Goal: Task Accomplishment & Management: Manage account settings

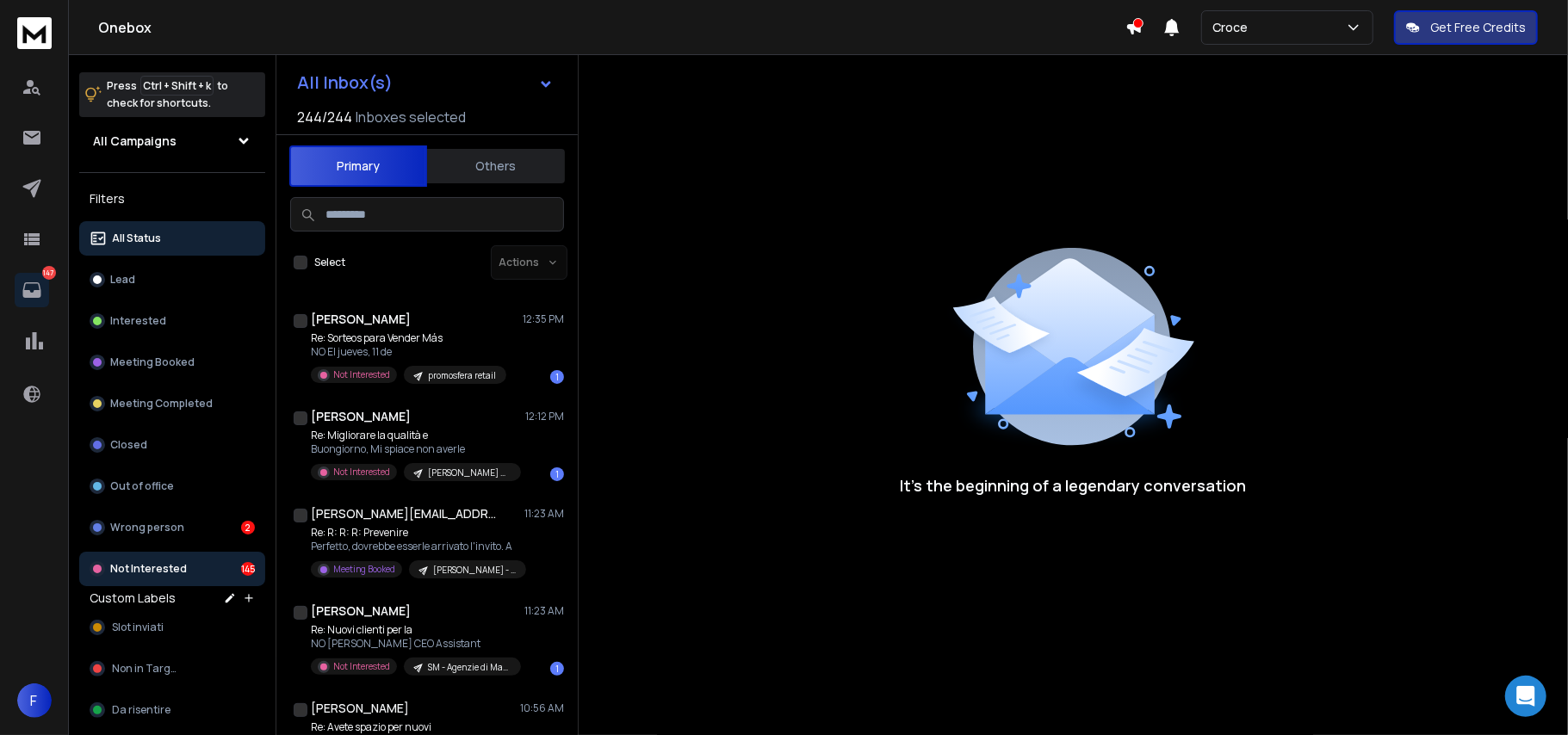
click at [186, 569] on button "Not Interested 145" at bounding box center [171, 569] width 186 height 34
click at [186, 249] on button "All Status" at bounding box center [171, 239] width 186 height 34
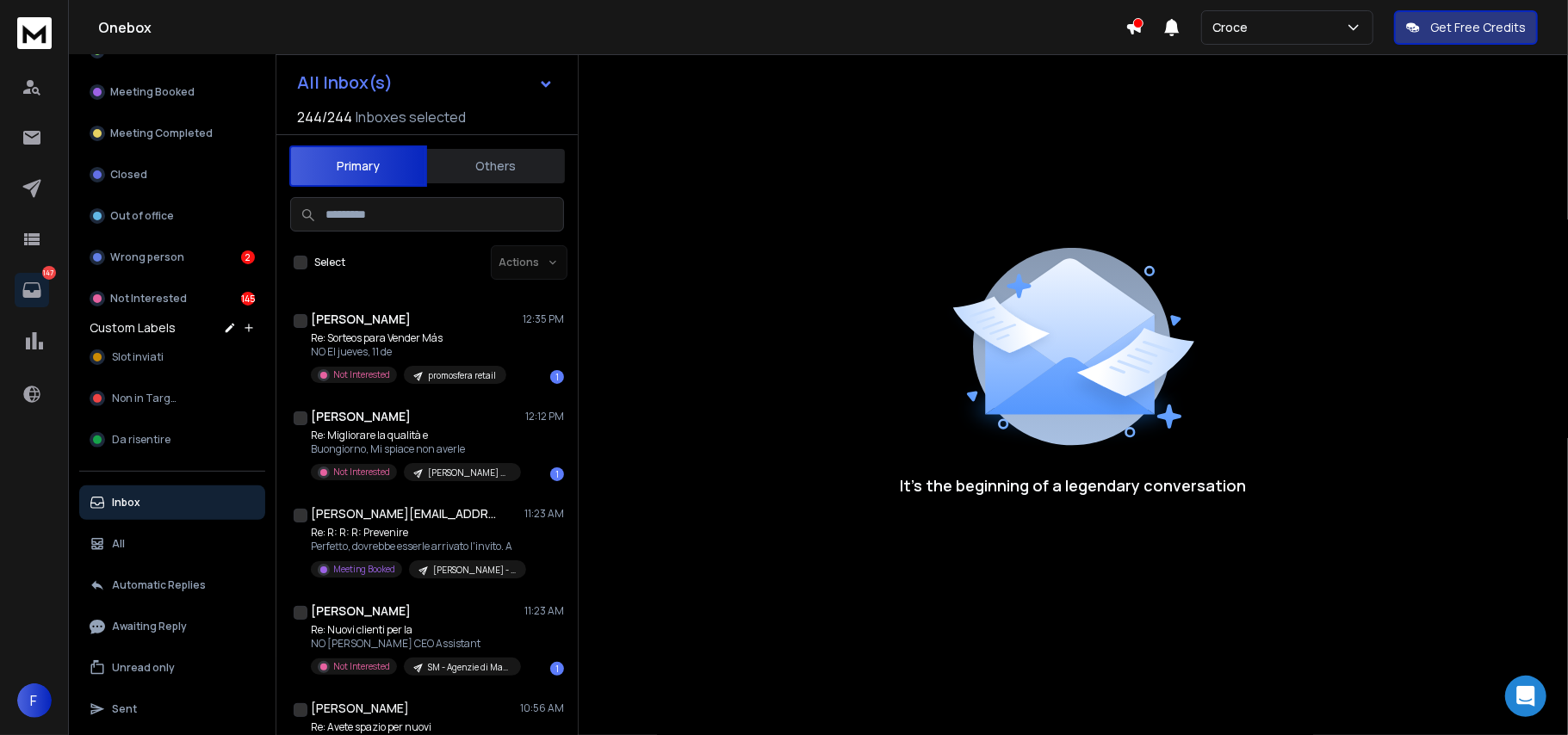
scroll to position [318, 0]
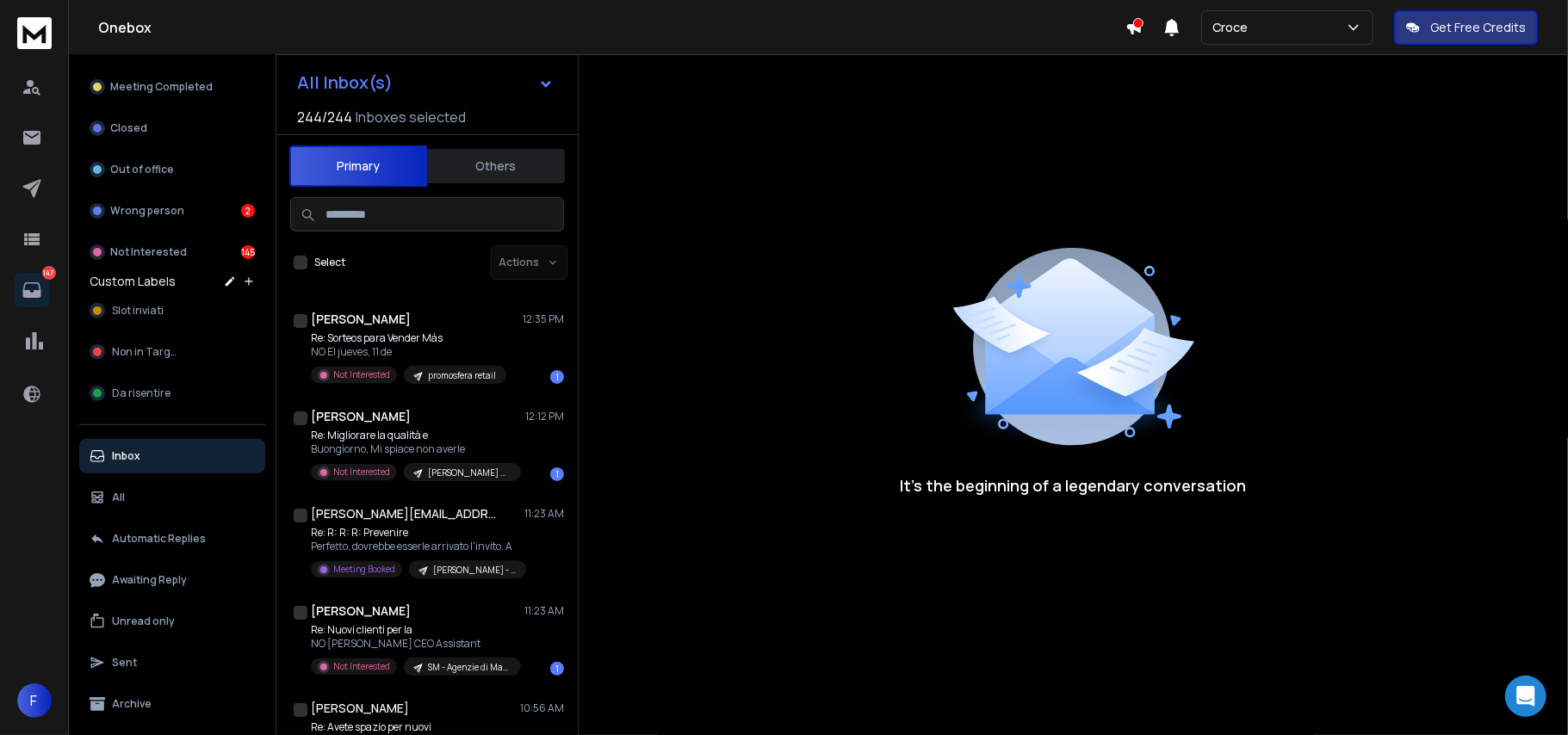
click at [189, 303] on button "Slot inviati" at bounding box center [171, 311] width 186 height 34
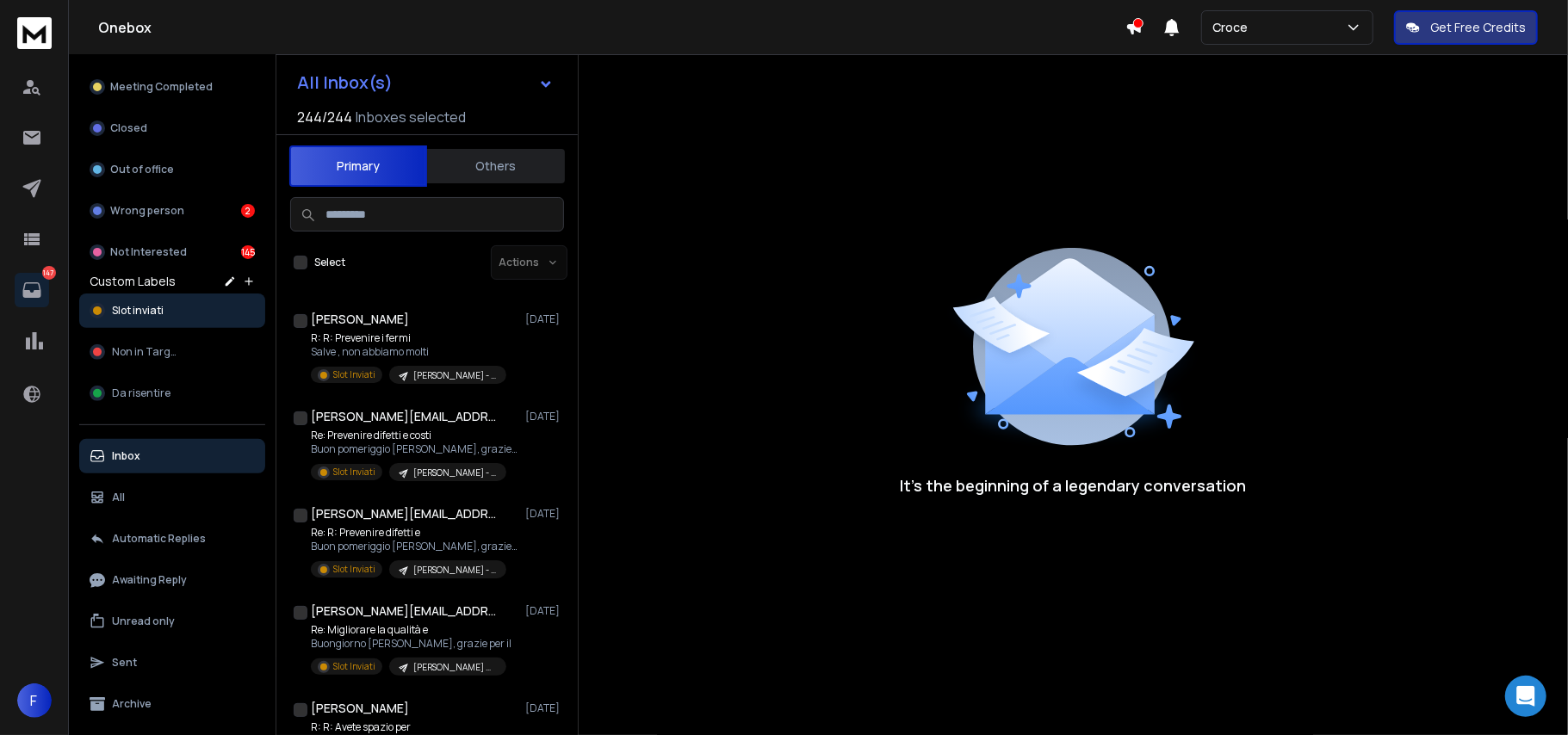
click at [190, 351] on button "Non in Target" at bounding box center [171, 352] width 186 height 34
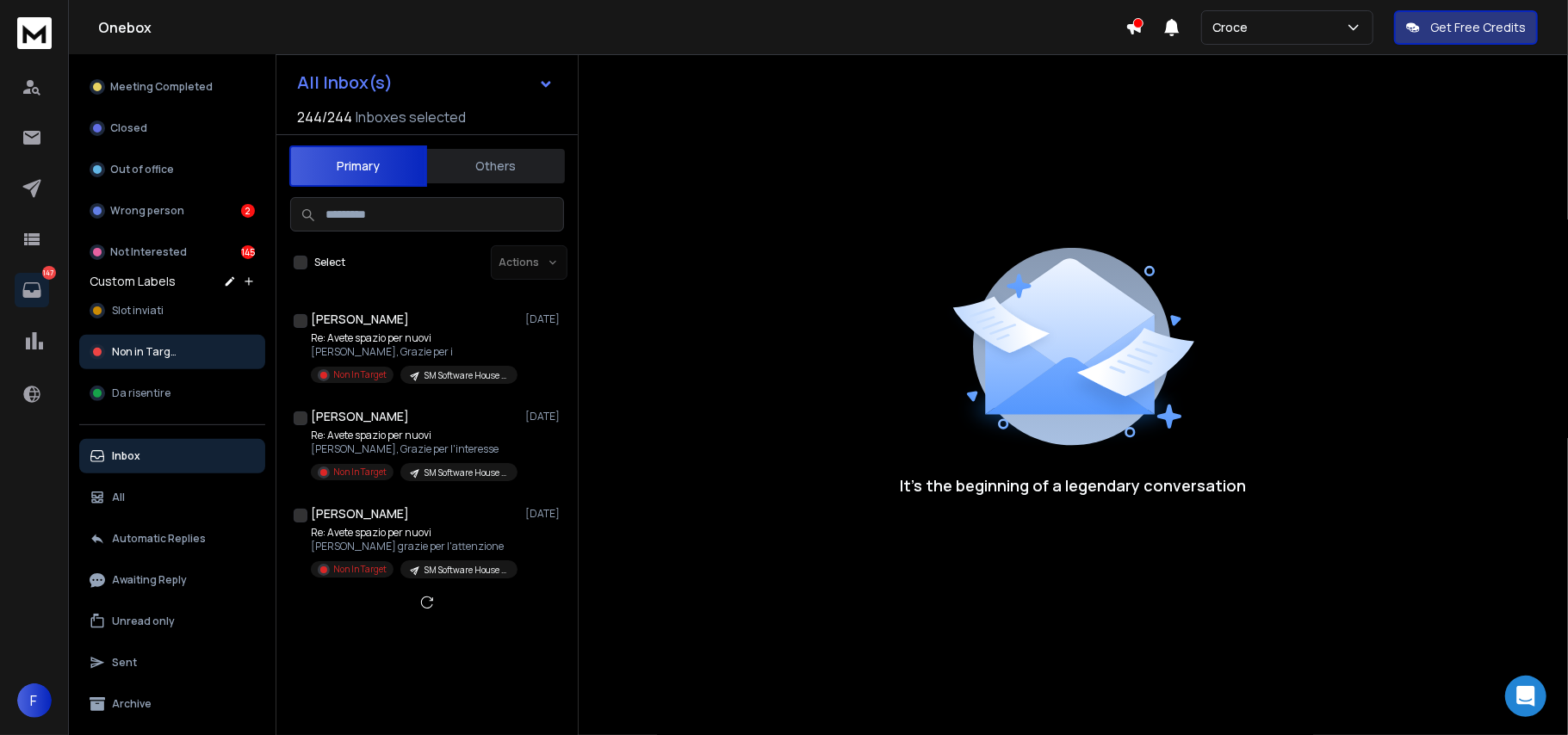
click at [185, 384] on button "Da risentire" at bounding box center [171, 393] width 186 height 34
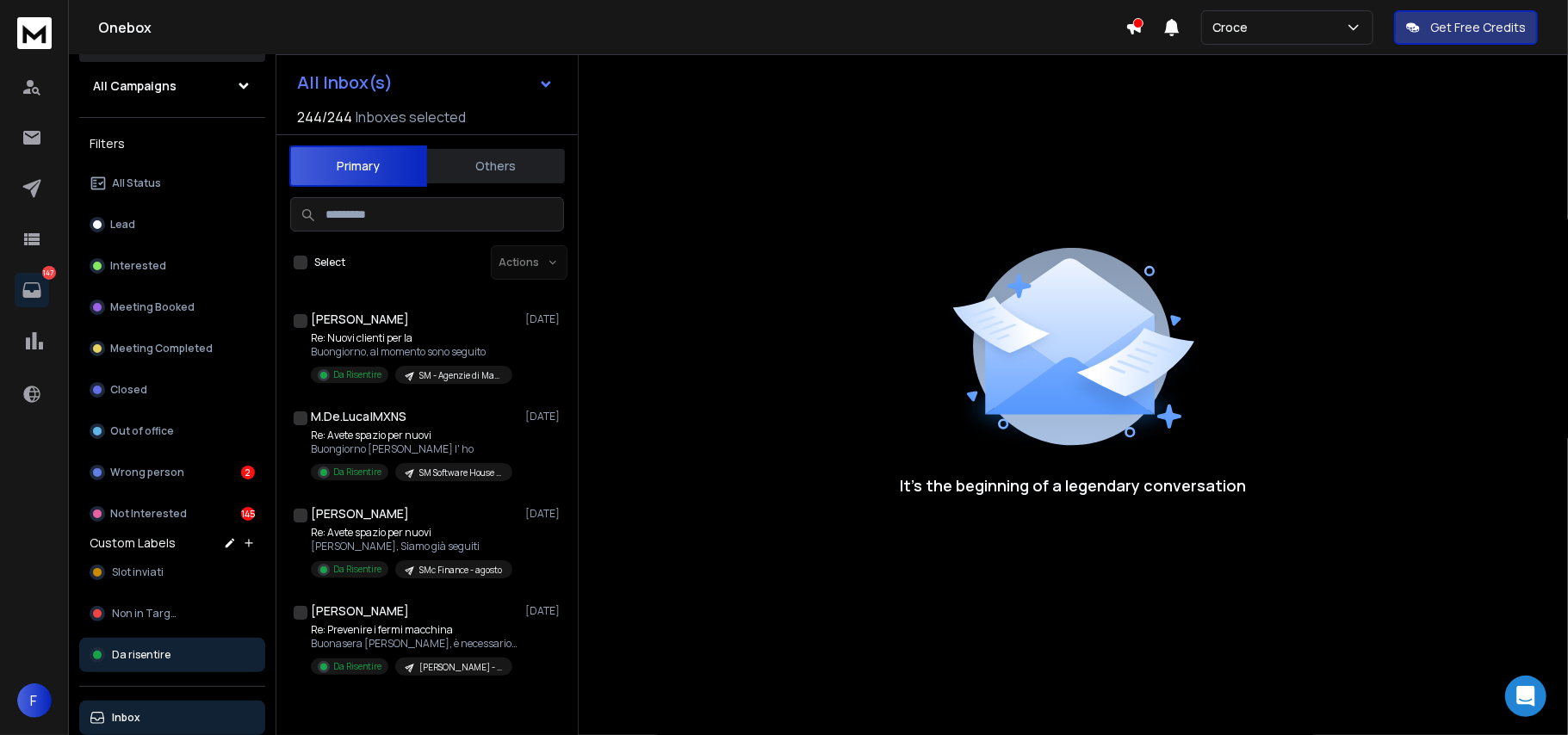
scroll to position [0, 0]
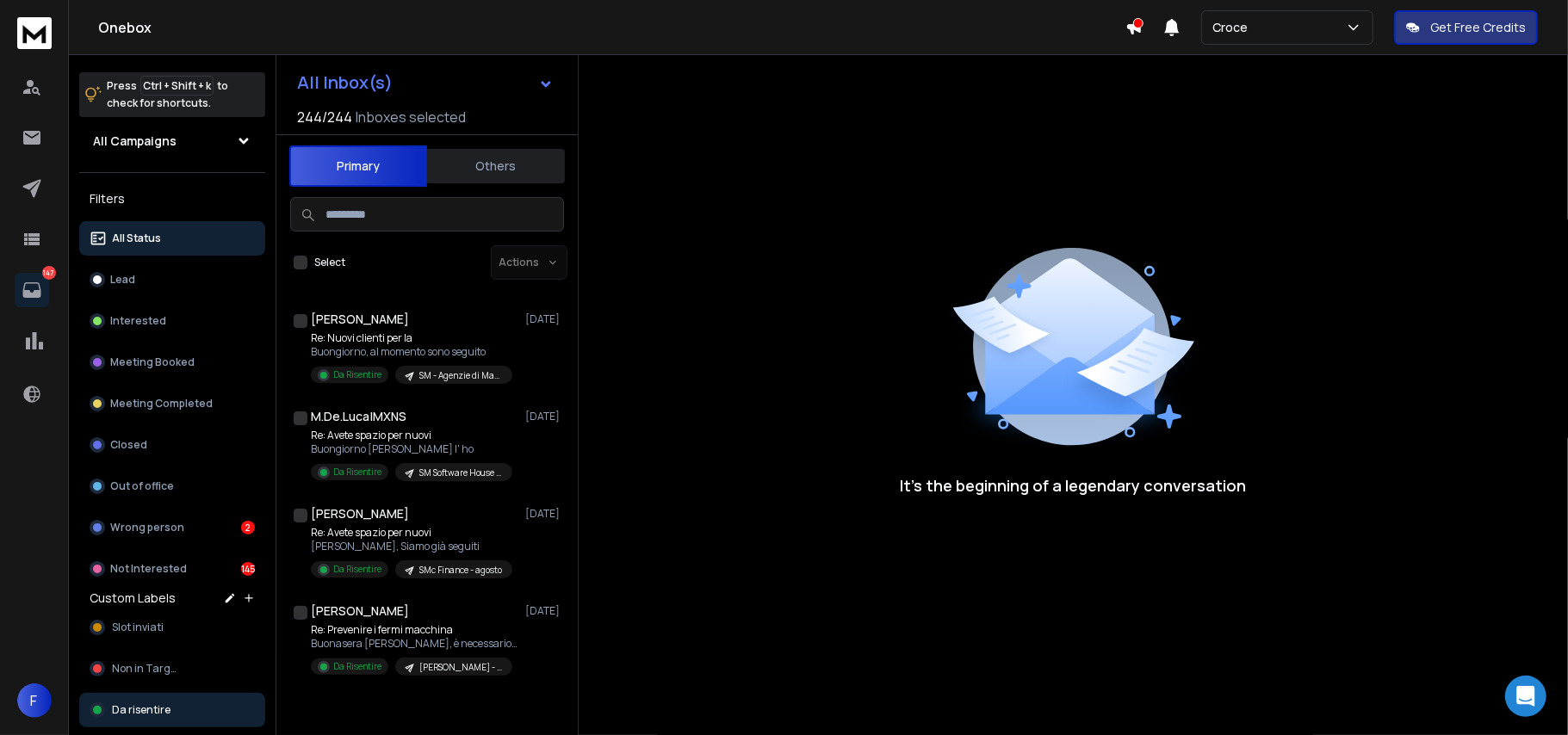
click at [173, 224] on button "All Status" at bounding box center [171, 239] width 186 height 34
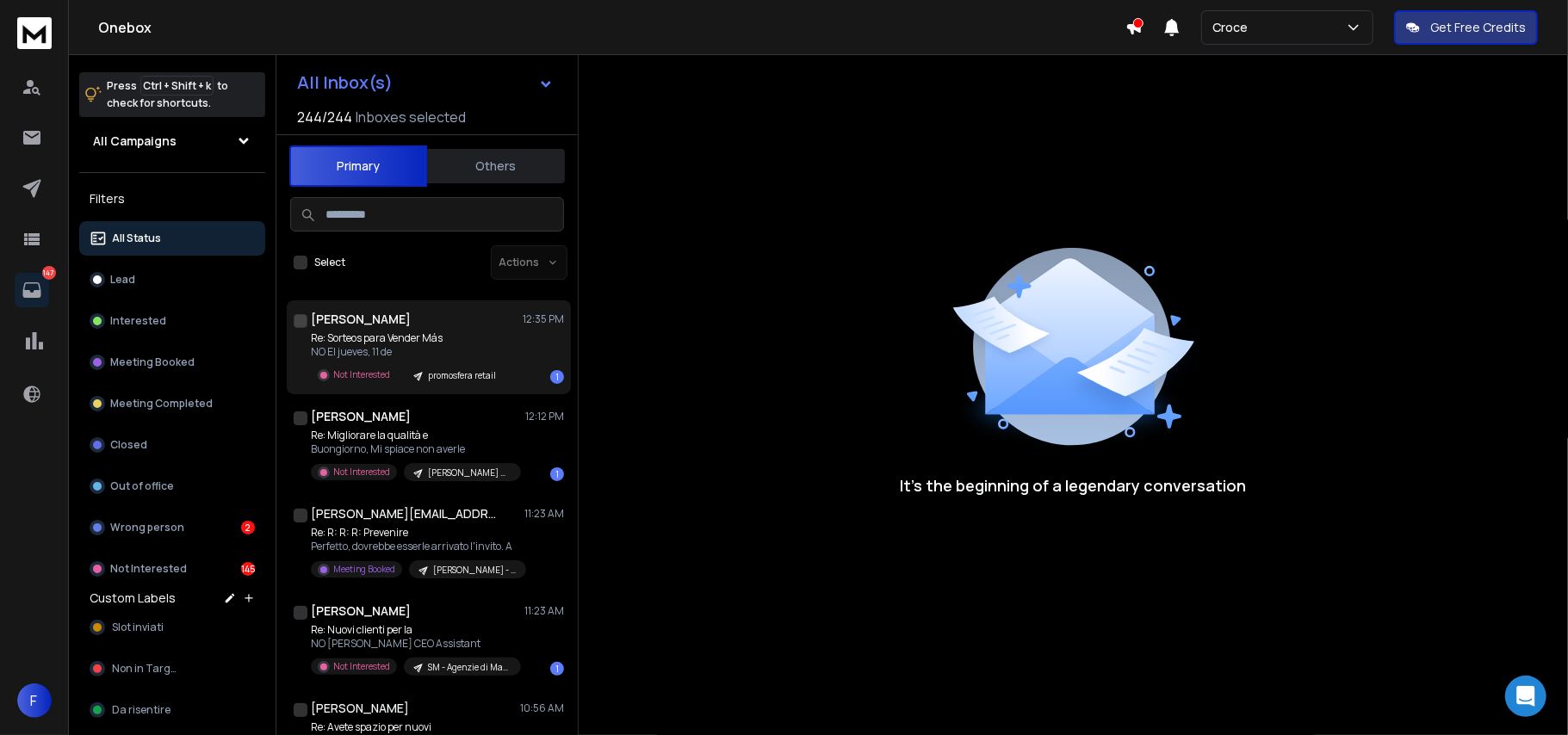
click at [432, 338] on p "Re: Sorteos para Vender Más" at bounding box center [408, 338] width 195 height 13
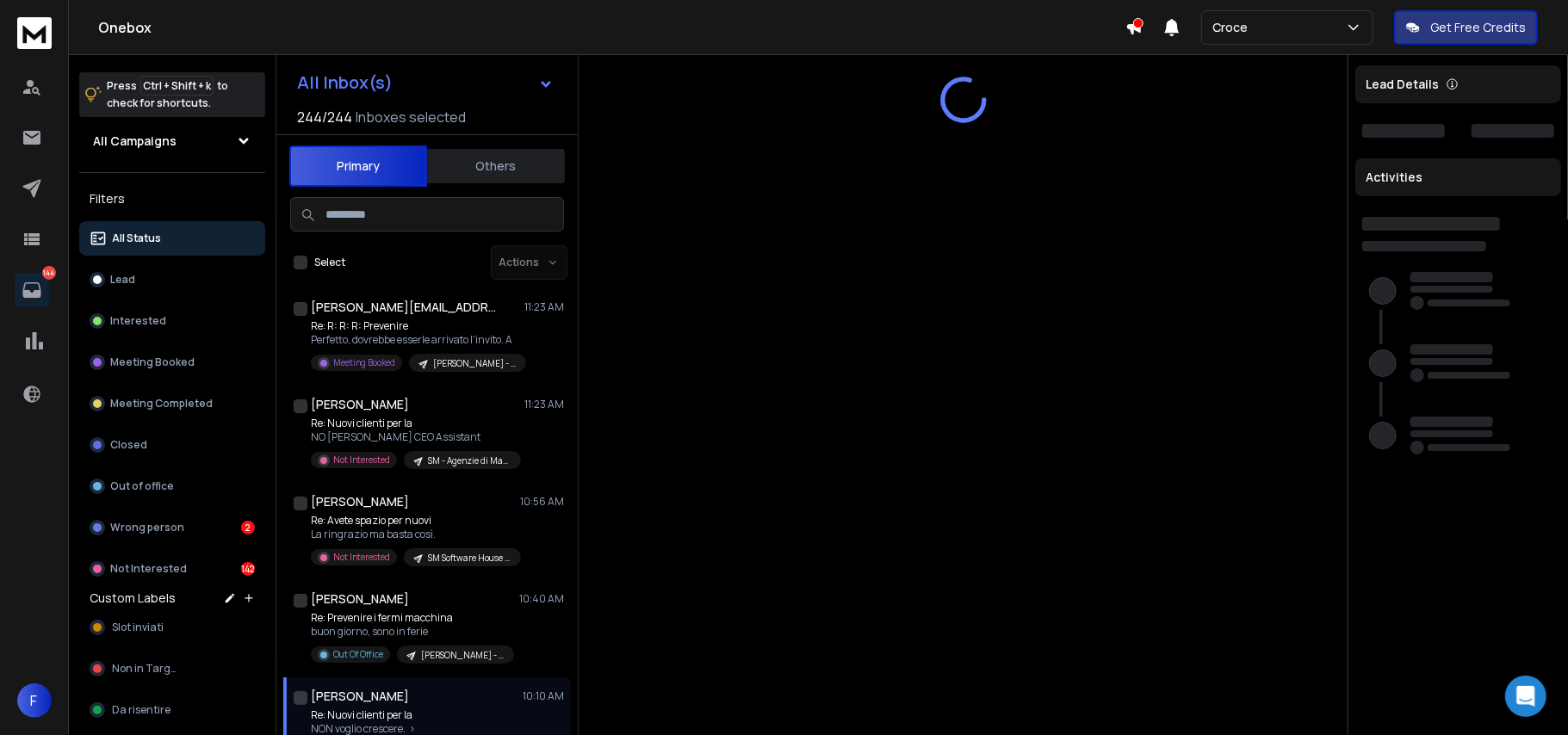
scroll to position [400, 0]
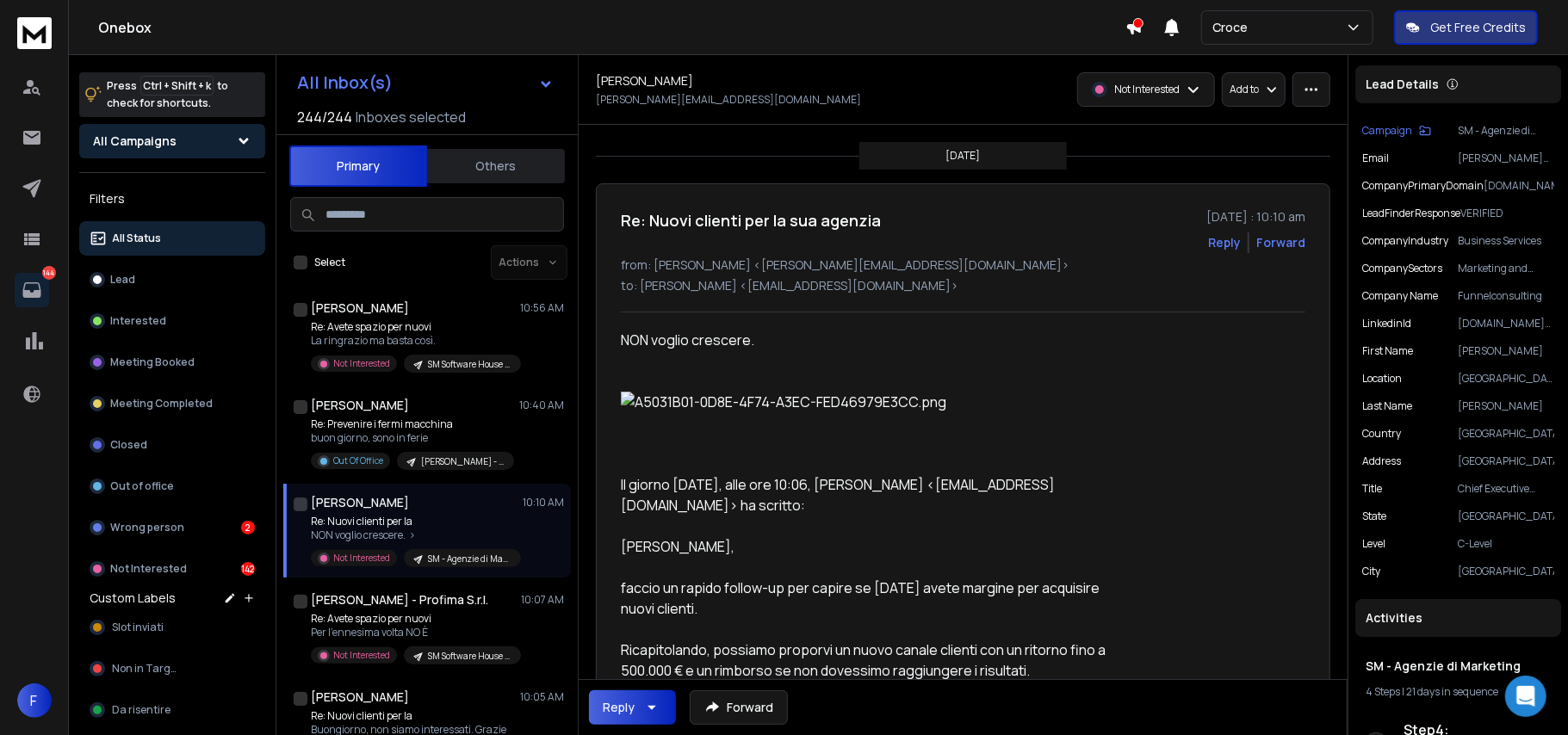
click at [163, 142] on h1 "All Campaigns" at bounding box center [135, 141] width 84 height 17
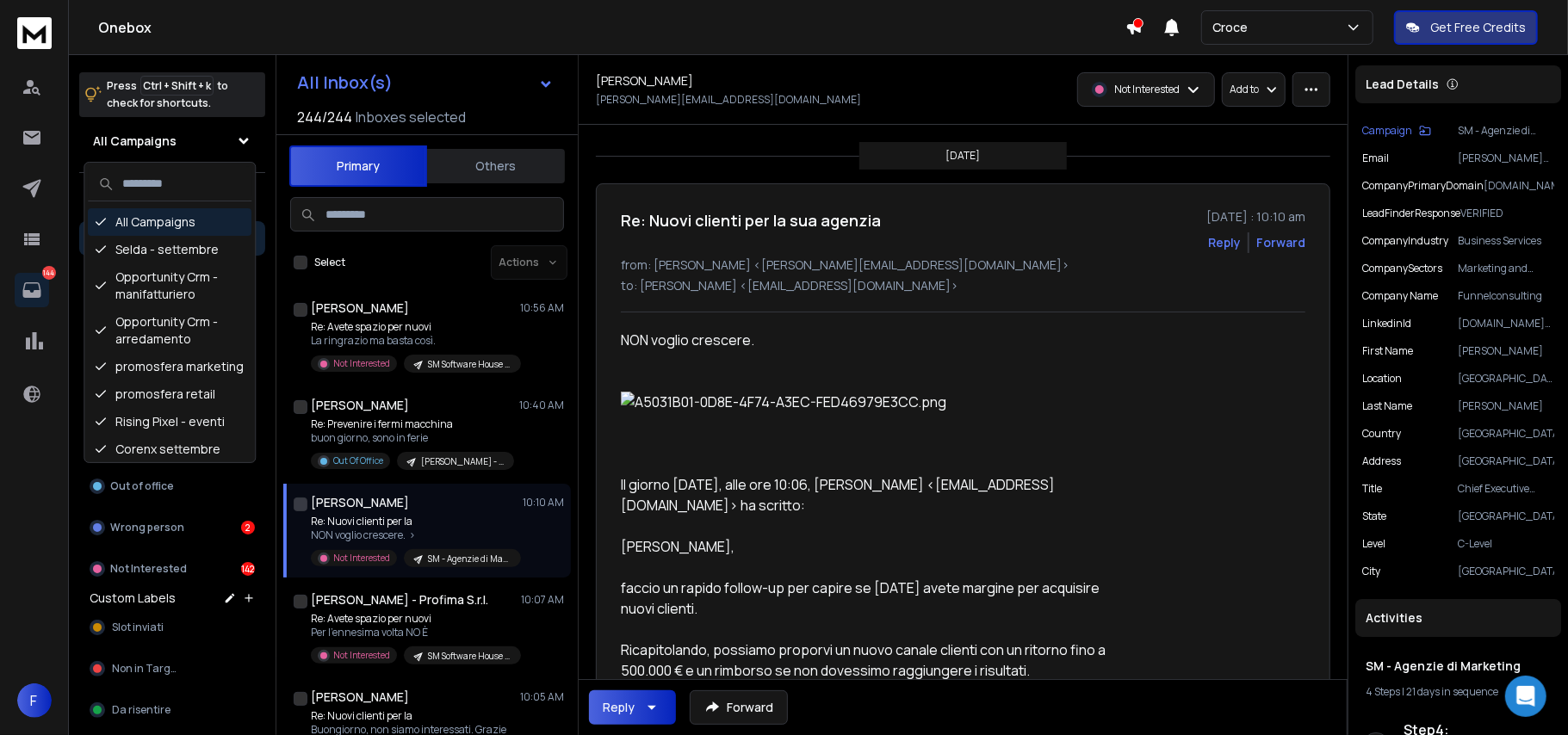
click at [159, 217] on div "All Campaigns" at bounding box center [169, 222] width 164 height 28
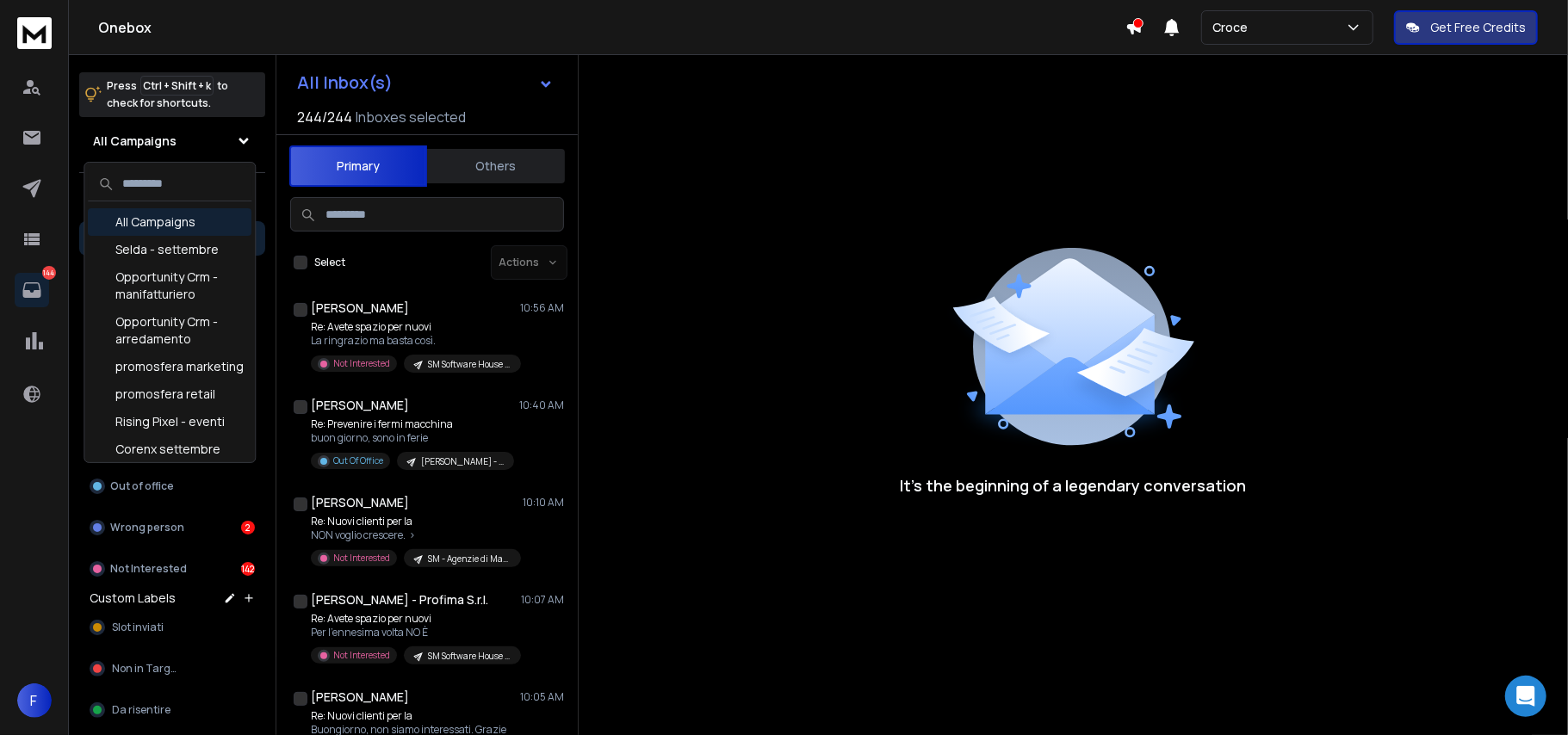
scroll to position [0, 0]
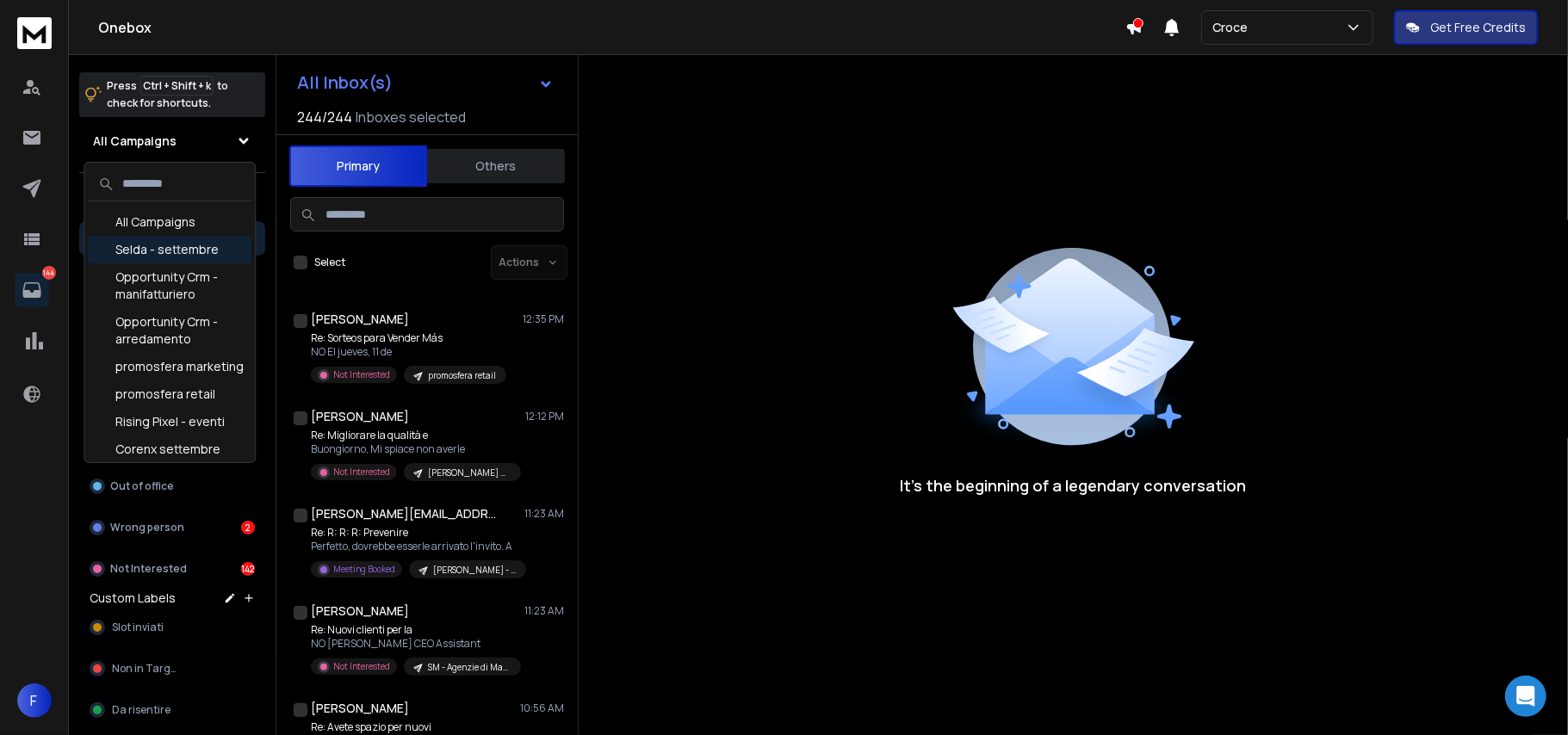
click at [159, 242] on div "Selda - settembre" at bounding box center [169, 249] width 164 height 28
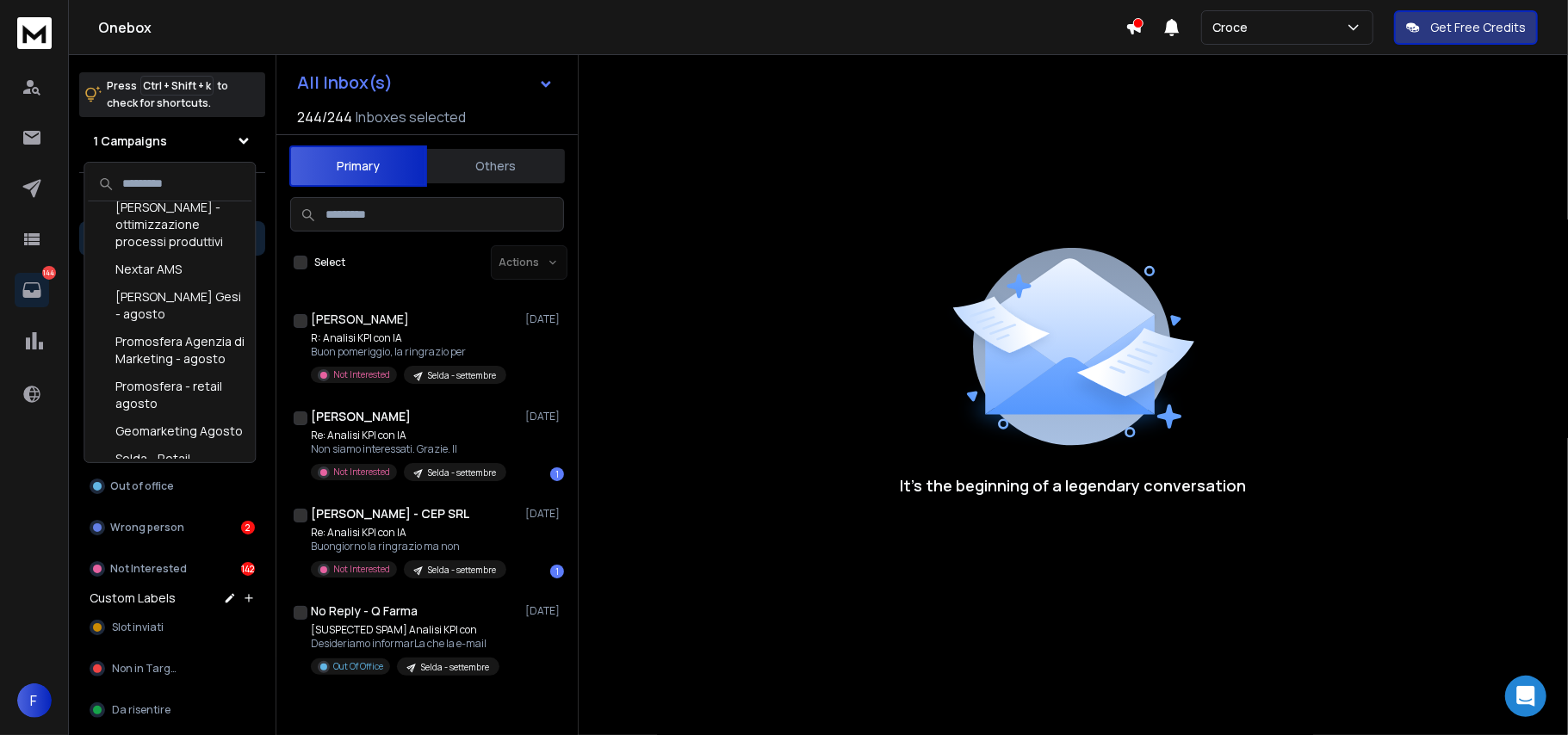
scroll to position [668, 0]
click at [196, 404] on div "Selda - manifatturiero" at bounding box center [169, 399] width 164 height 28
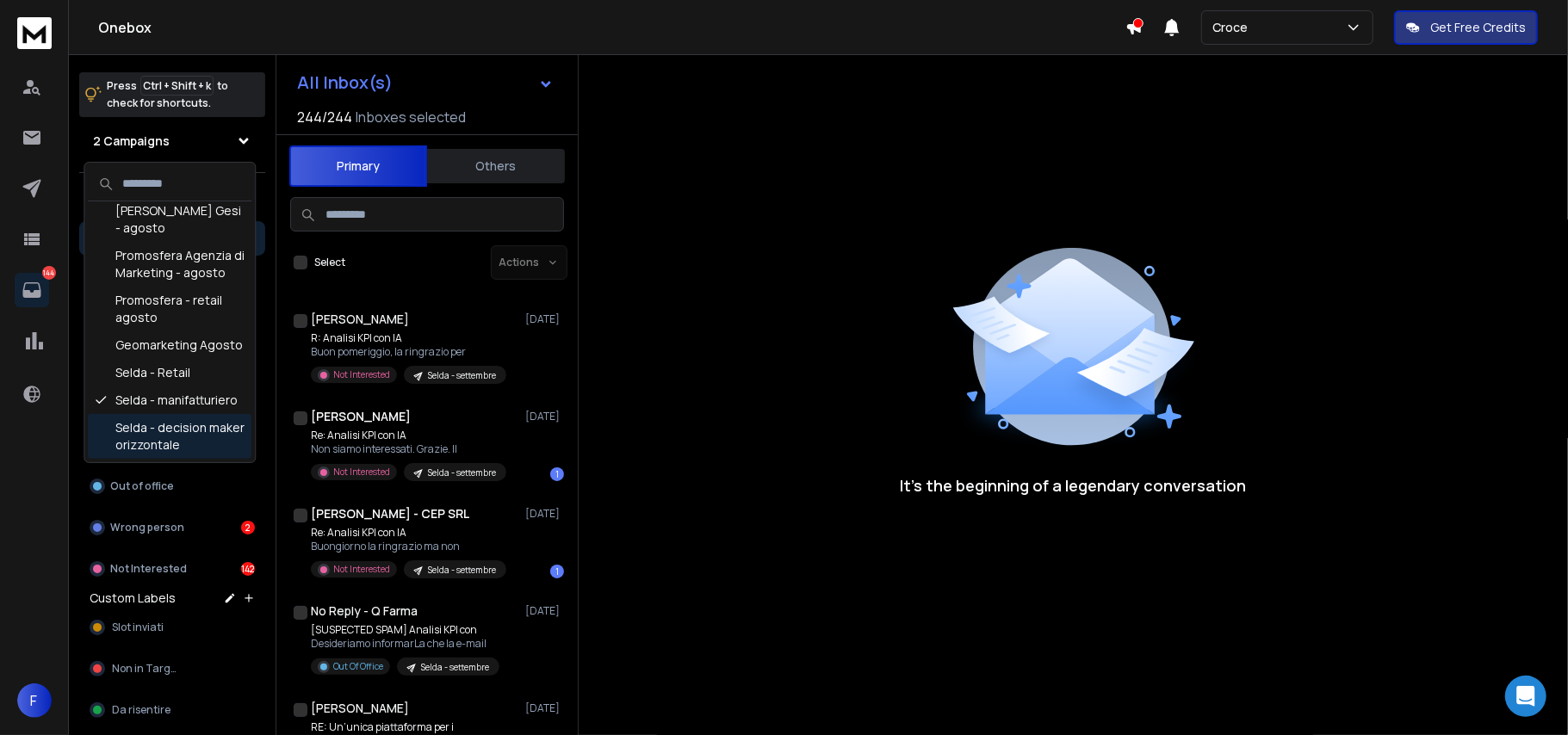
click at [184, 424] on div "Selda - decision maker orizzontale" at bounding box center [169, 435] width 164 height 45
click at [193, 382] on div "Selda - Retail" at bounding box center [169, 372] width 164 height 28
click at [721, 445] on div "It’s the beginning of a legendary conversation" at bounding box center [1073, 367] width 990 height 625
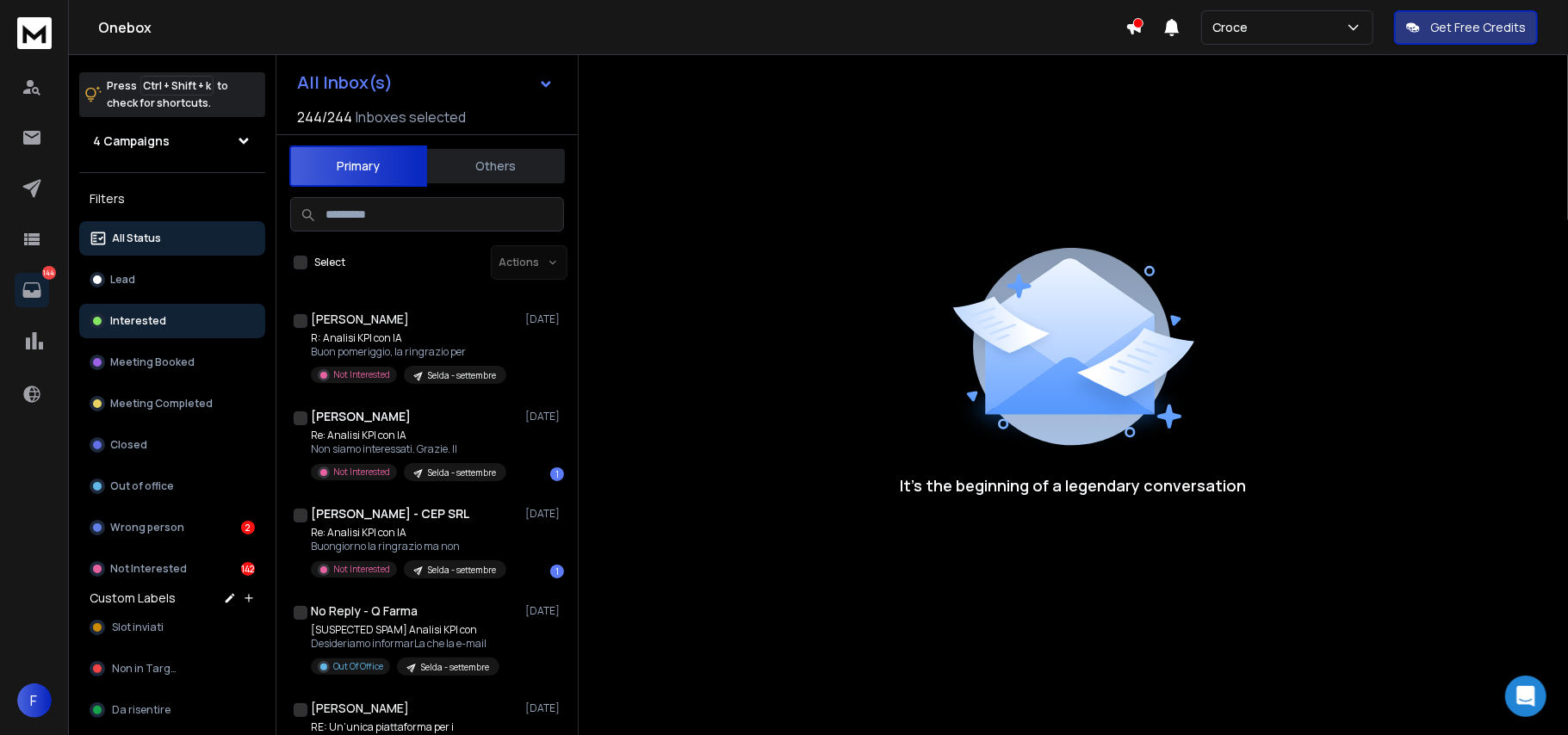
click at [249, 312] on button "Interested" at bounding box center [171, 320] width 186 height 34
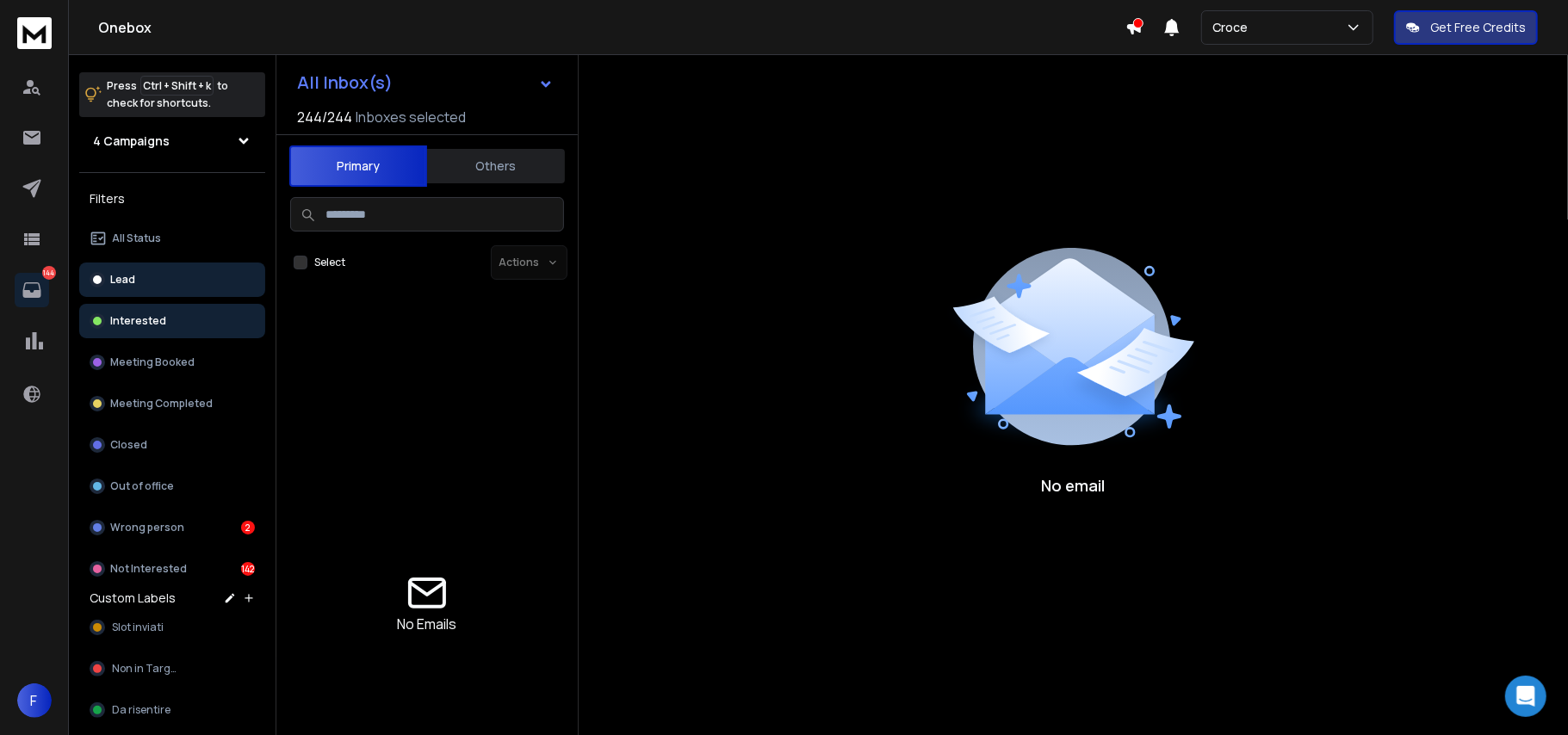
click at [224, 272] on button "Lead" at bounding box center [171, 280] width 186 height 34
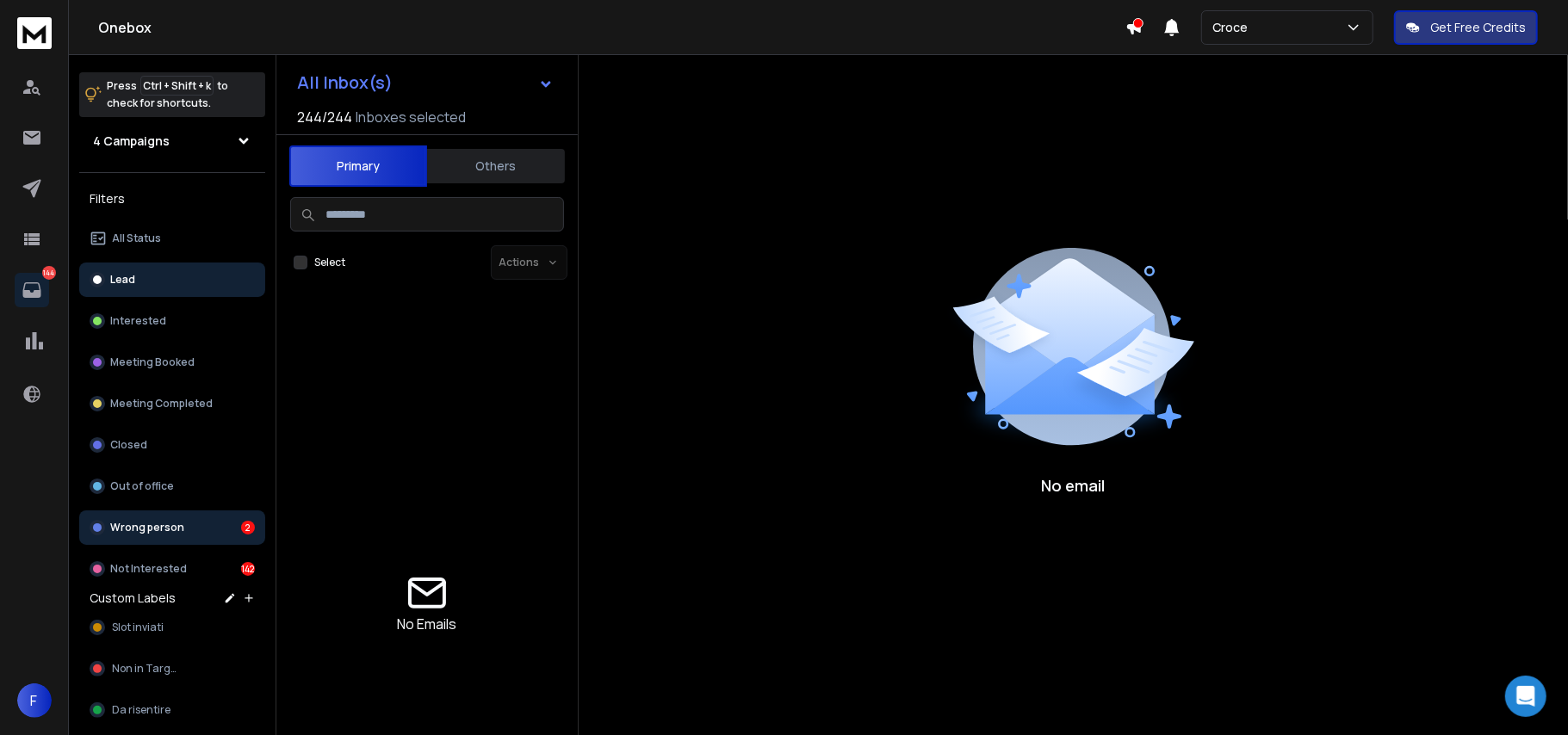
click at [208, 524] on button "Wrong person 2" at bounding box center [171, 528] width 186 height 34
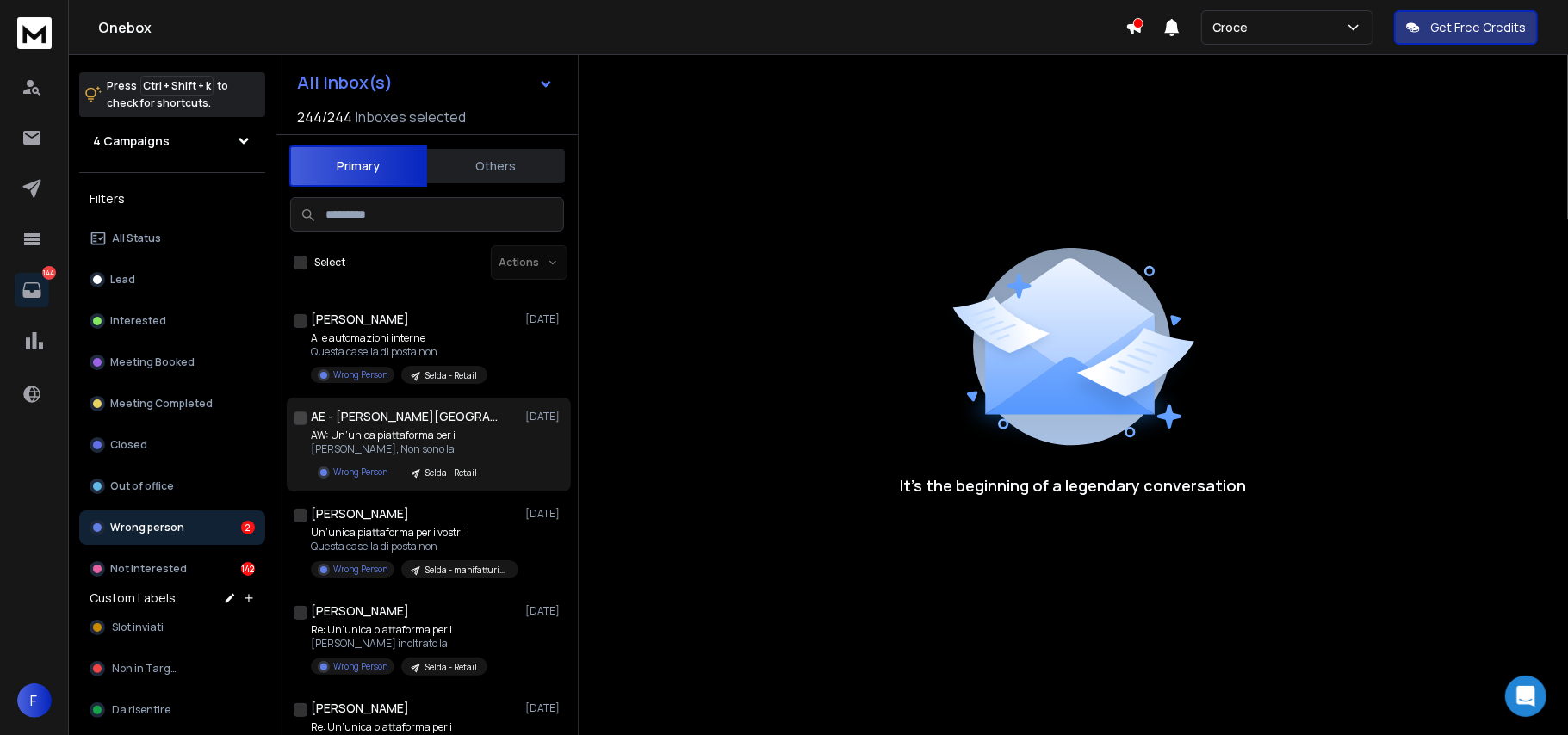
click at [462, 451] on p "[PERSON_NAME], Non sono la" at bounding box center [400, 449] width 177 height 13
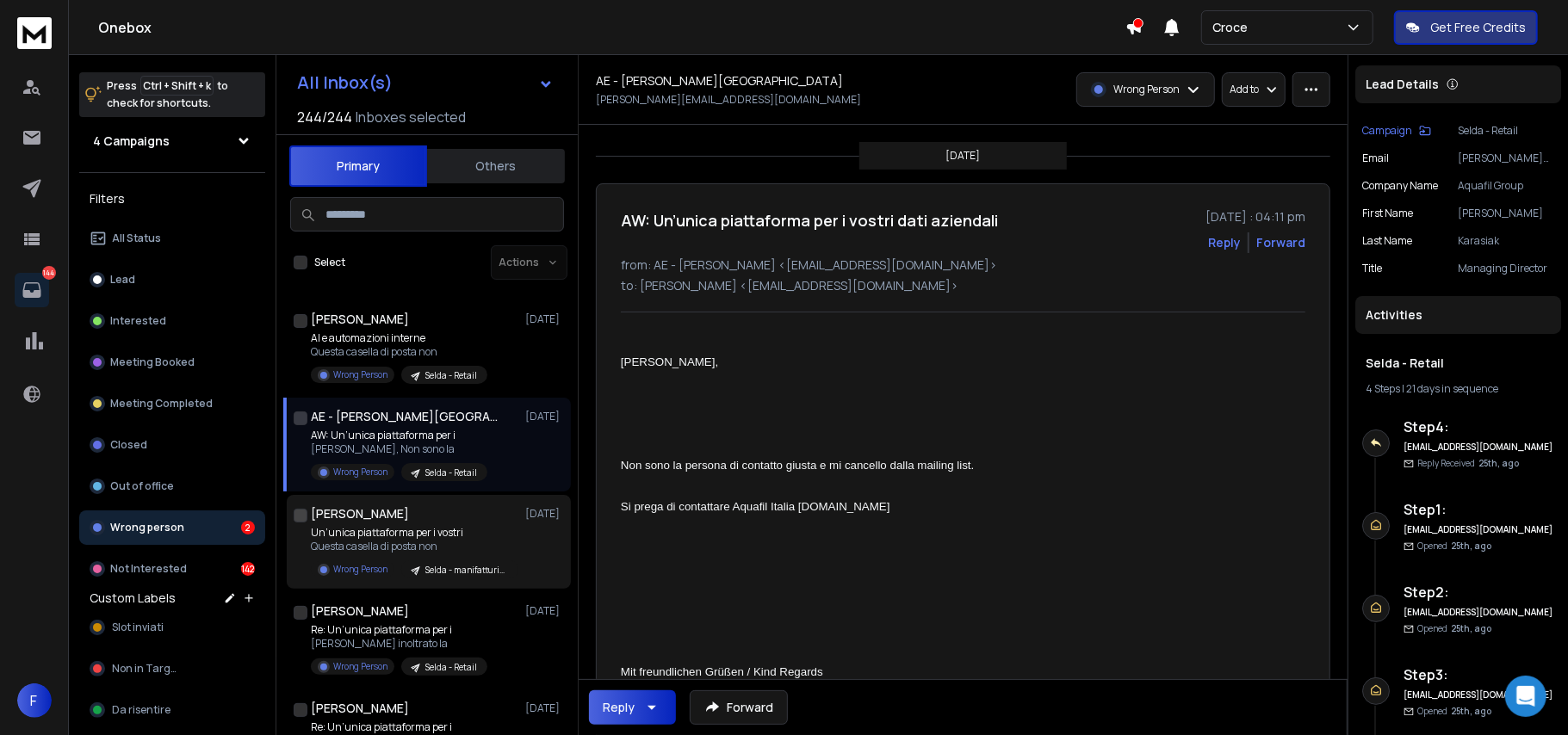
click at [410, 512] on div "[PERSON_NAME] [DATE]" at bounding box center [438, 513] width 253 height 17
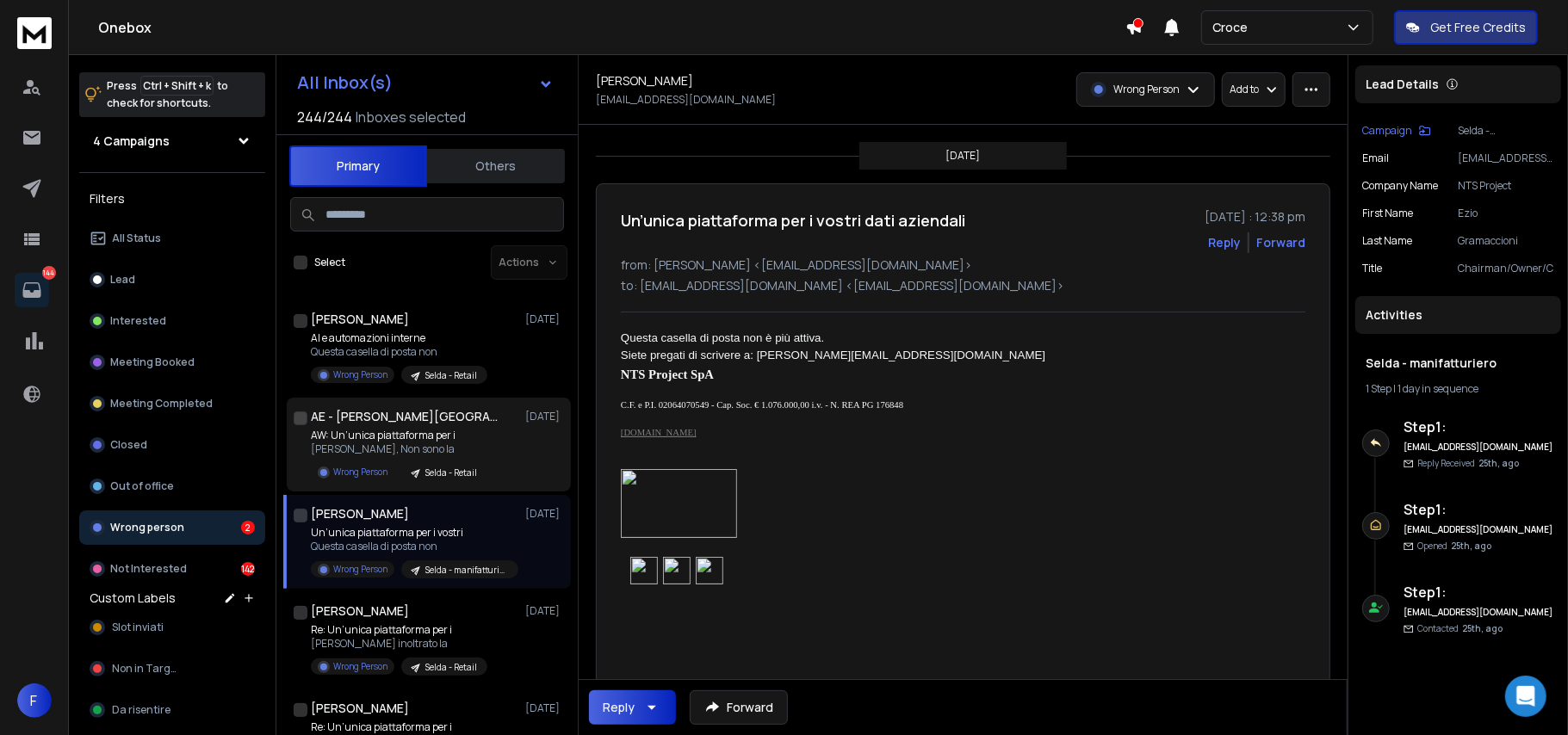
click at [439, 425] on div "AE - [PERSON_NAME] [DATE] AW: Un’unica piattaforma per i [PERSON_NAME], Non son…" at bounding box center [438, 444] width 253 height 73
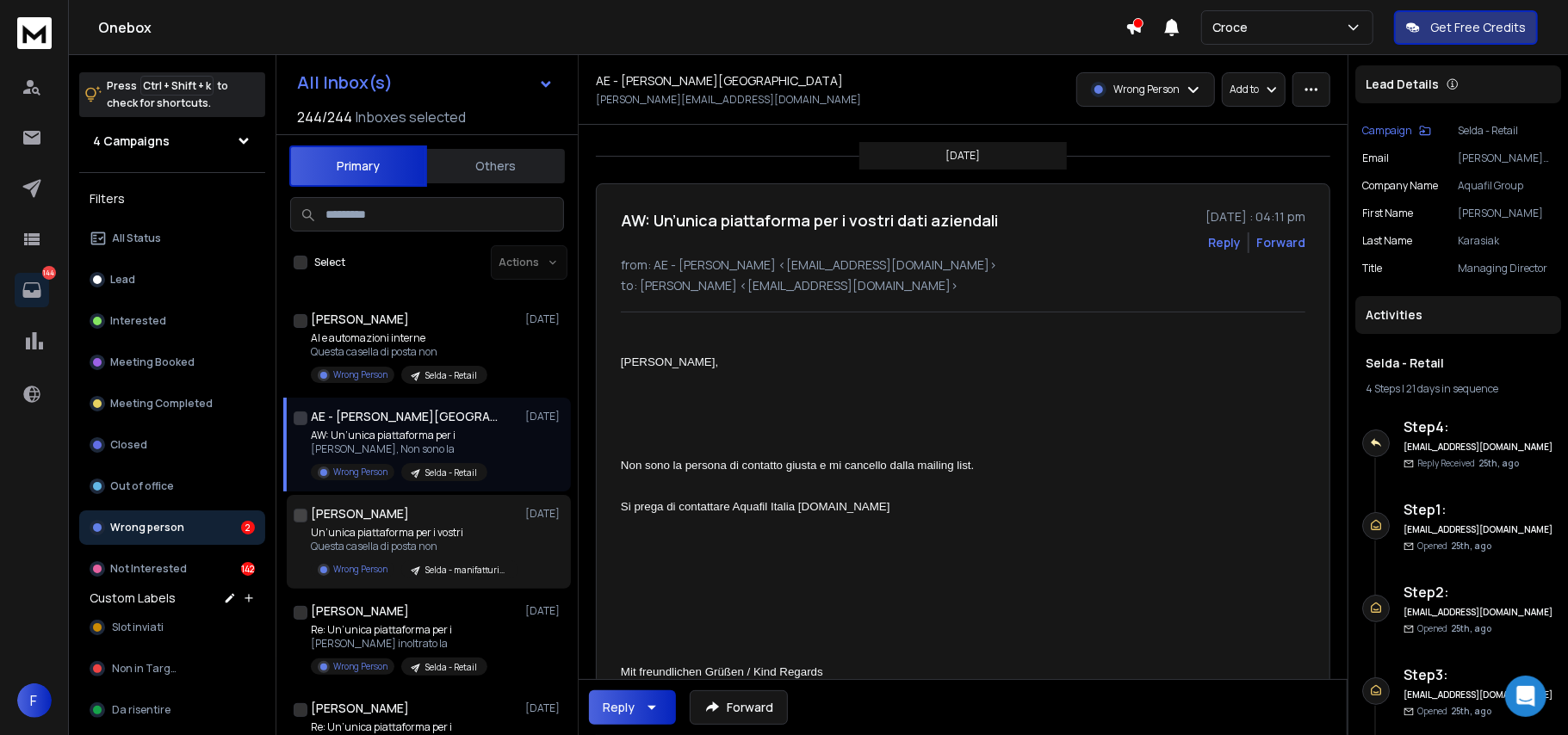
click at [424, 529] on p "Un’unica piattaforma per i vostri" at bounding box center [414, 532] width 206 height 13
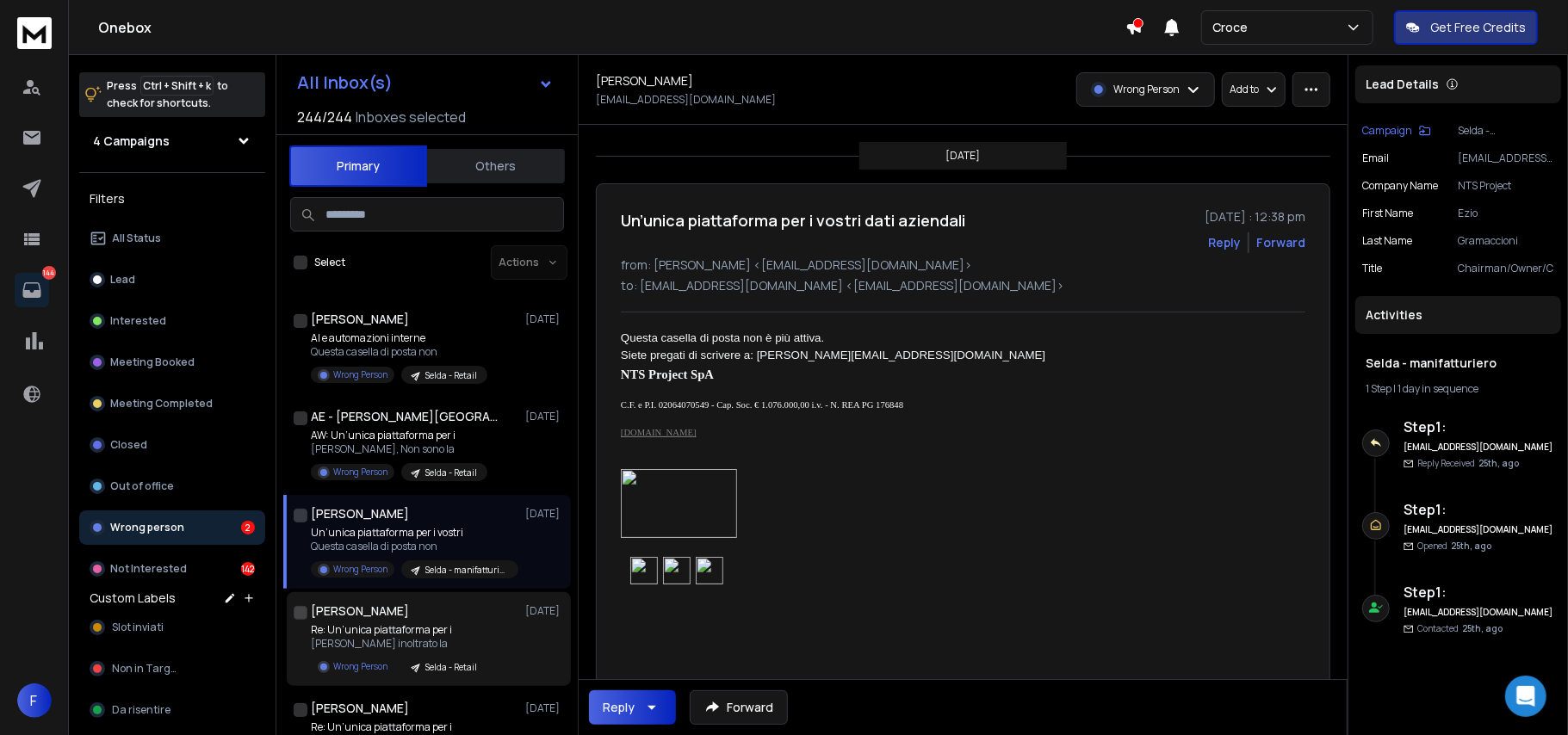
click at [415, 621] on div "[PERSON_NAME] [DATE] Re: Un’unica piattaforma per i [PERSON_NAME] inoltrato la …" at bounding box center [438, 638] width 253 height 73
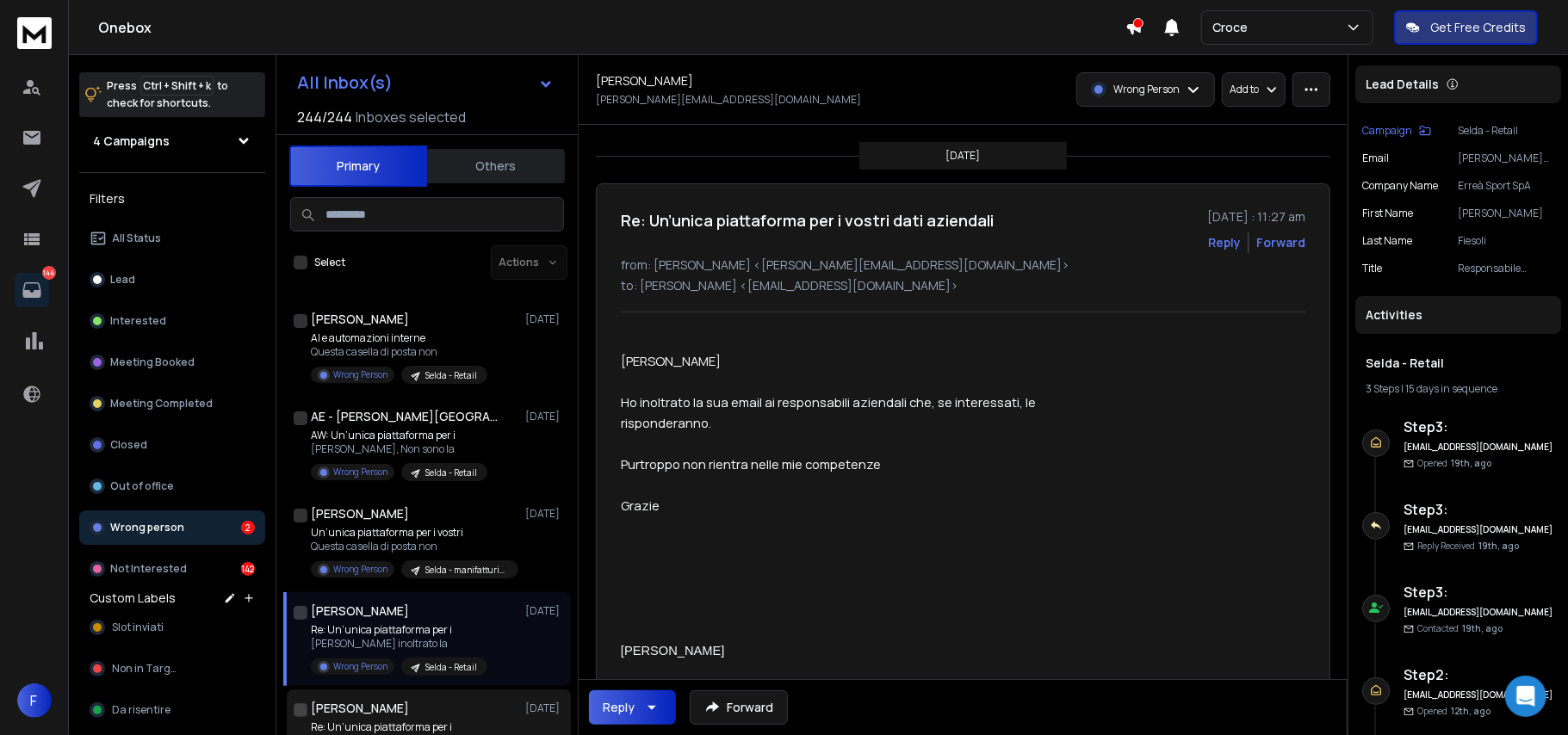
click at [453, 709] on div "[PERSON_NAME] [DATE]" at bounding box center [438, 708] width 253 height 17
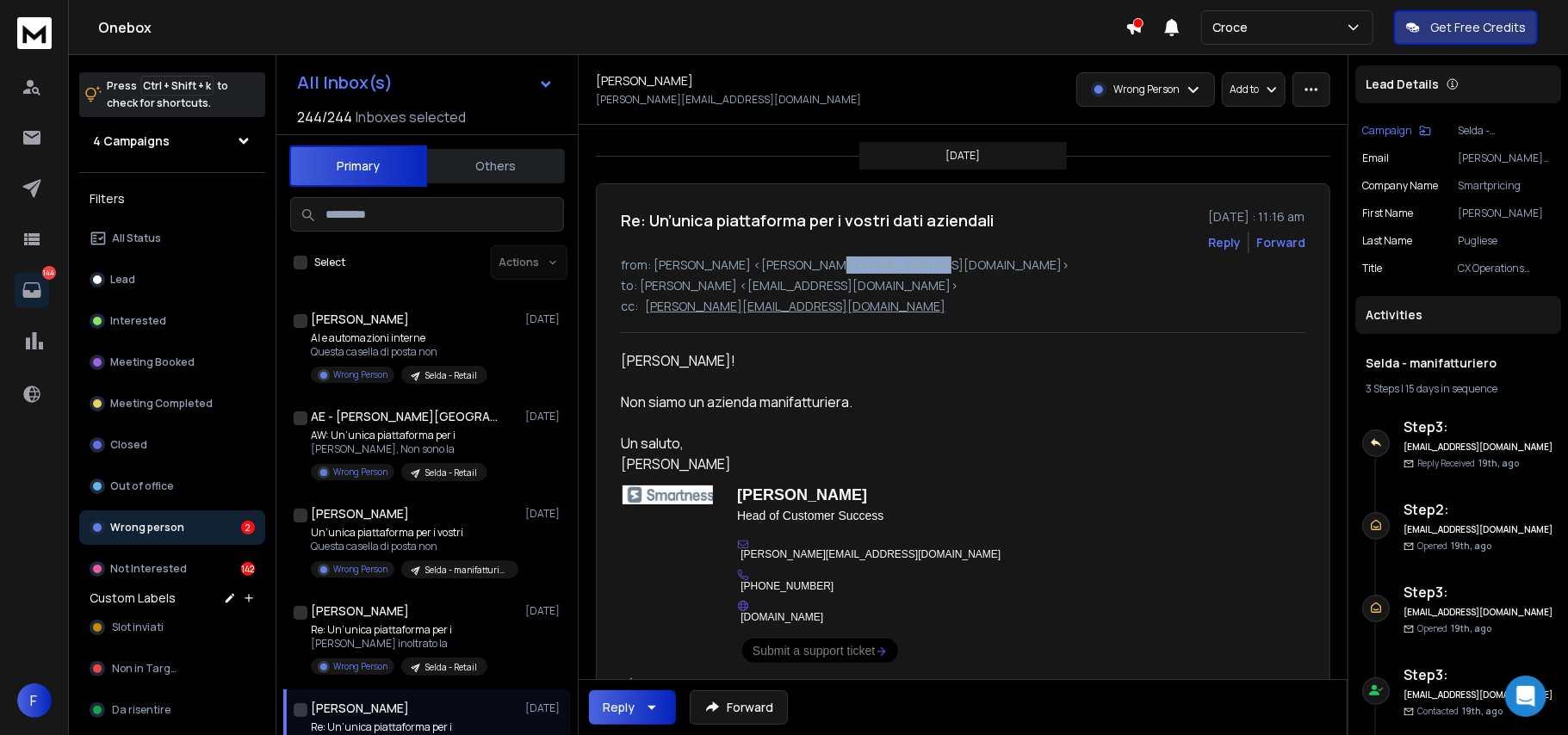
drag, startPoint x: 811, startPoint y: 266, endPoint x: 892, endPoint y: 262, distance: 81.1
click at [892, 262] on p "from: [PERSON_NAME] <[PERSON_NAME][EMAIL_ADDRESS][DOMAIN_NAME]>" at bounding box center [962, 265] width 684 height 17
click at [217, 266] on button "Lead" at bounding box center [171, 280] width 186 height 34
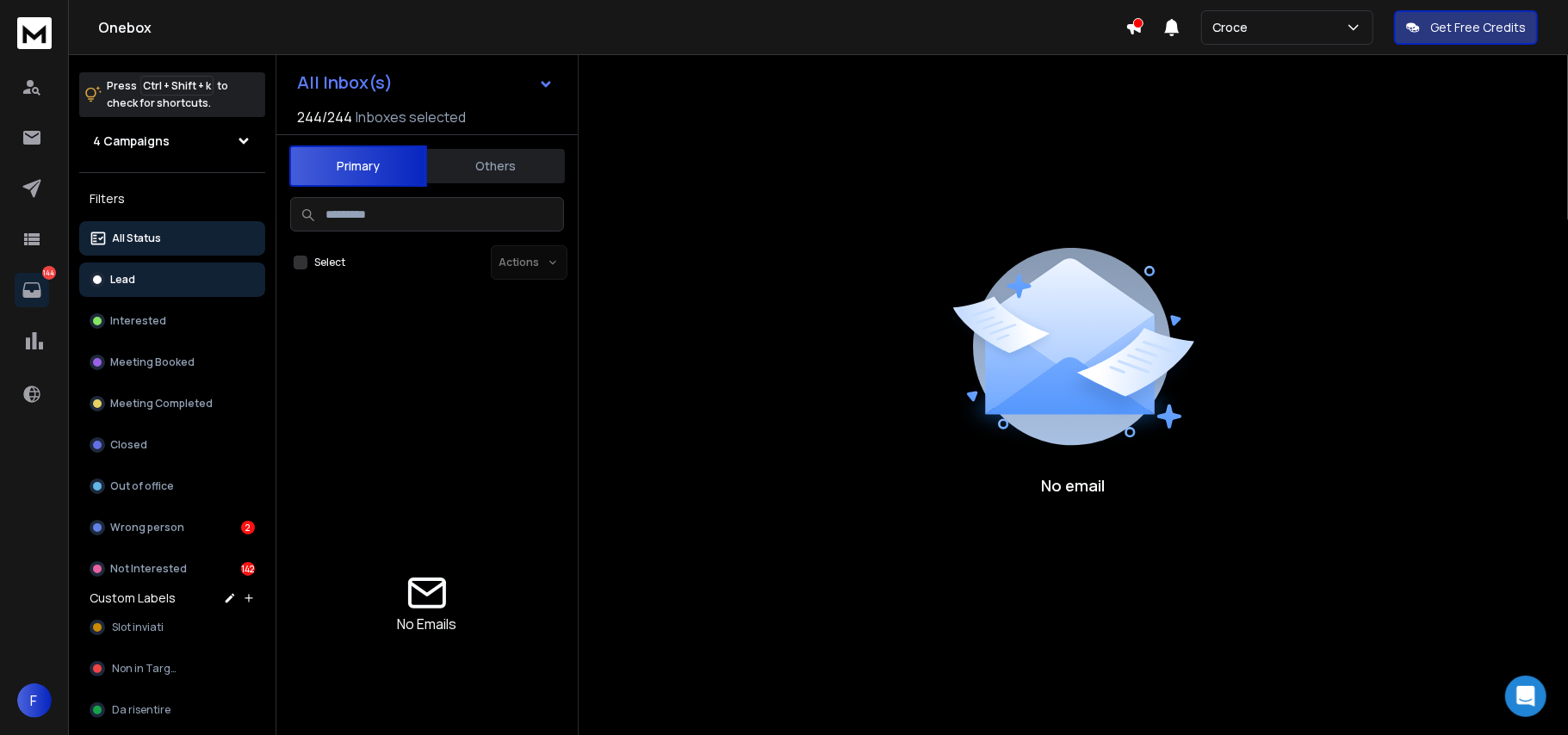
click at [222, 225] on button "All Status" at bounding box center [171, 239] width 186 height 34
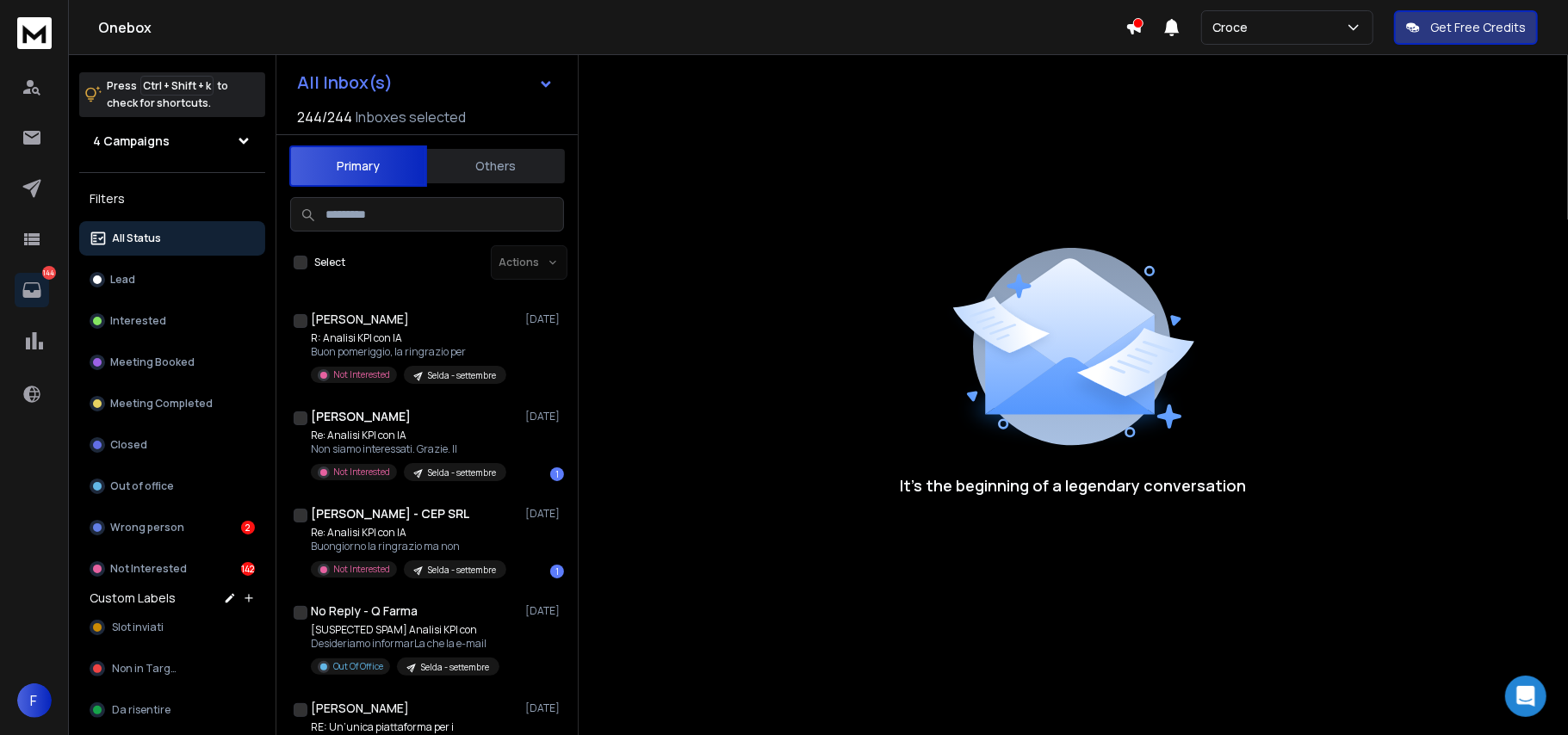
click at [245, 160] on div "Press Ctrl + Shift + k to check for shortcuts. 4 Campaigns 4 Campaigns Filters …" at bounding box center [171, 422] width 206 height 735
click at [242, 149] on button "4 Campaigns" at bounding box center [171, 141] width 186 height 34
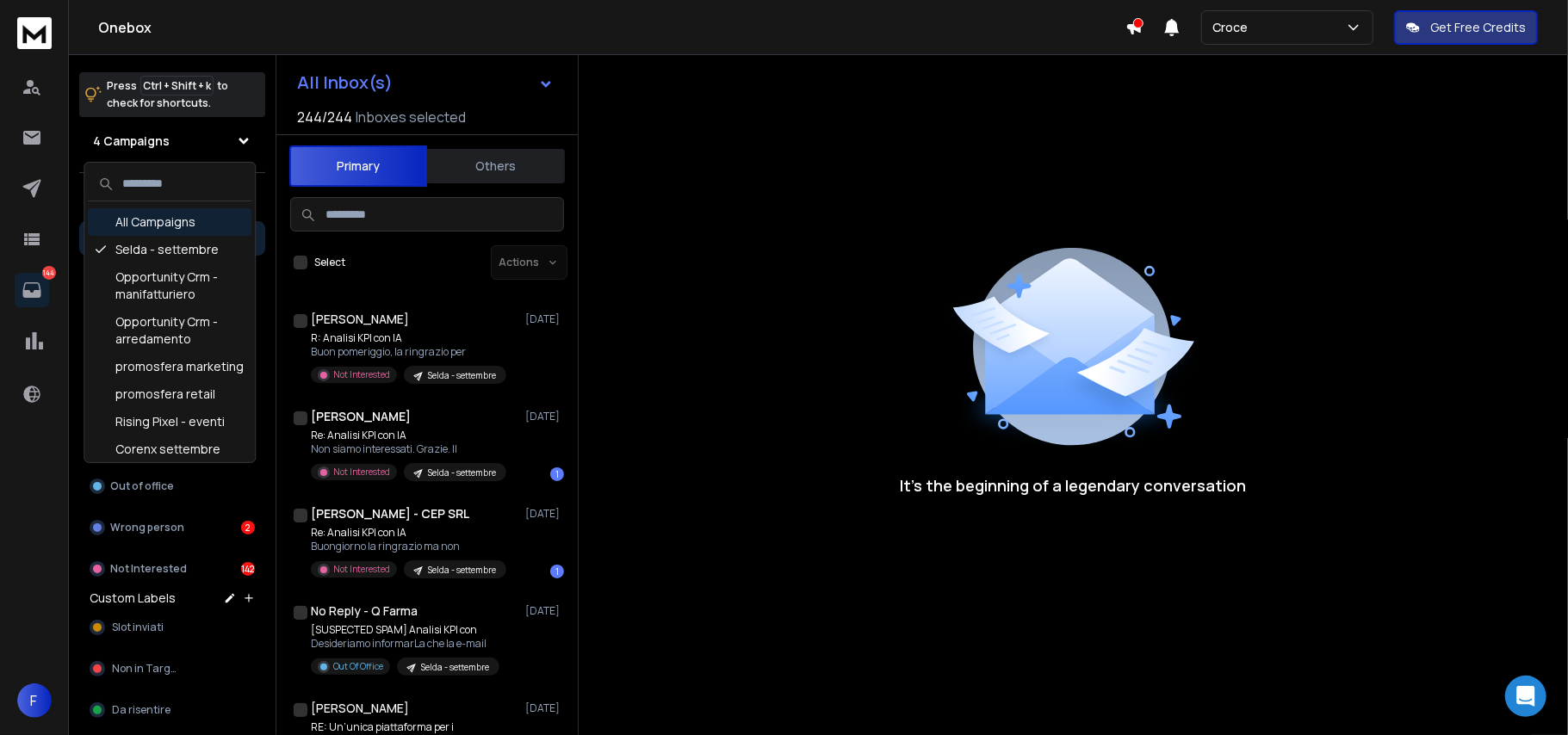
click at [215, 213] on div "All Campaigns" at bounding box center [169, 222] width 164 height 28
click at [215, 215] on div "All Campaigns" at bounding box center [169, 222] width 164 height 28
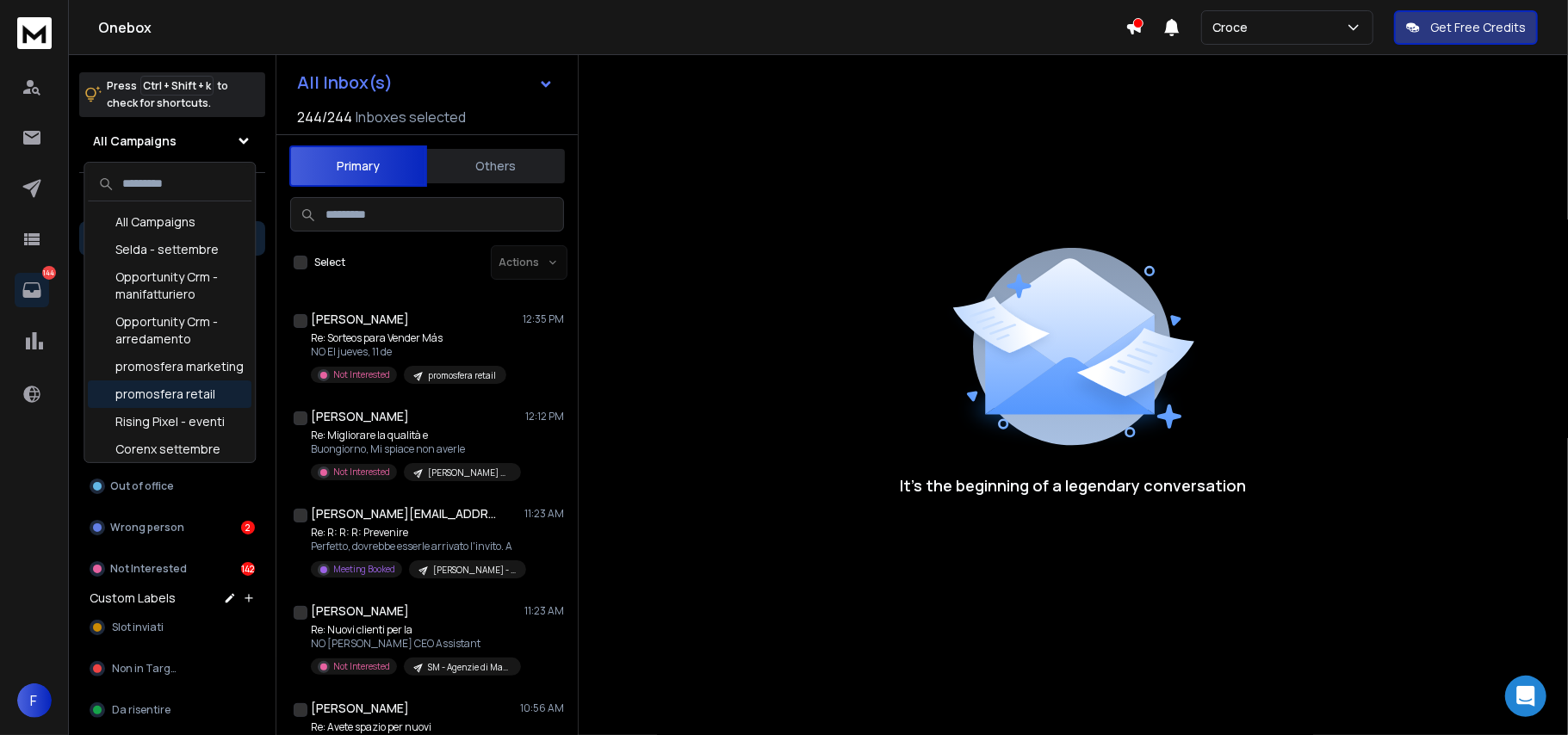
click at [183, 387] on div "promosfera retail" at bounding box center [169, 394] width 164 height 28
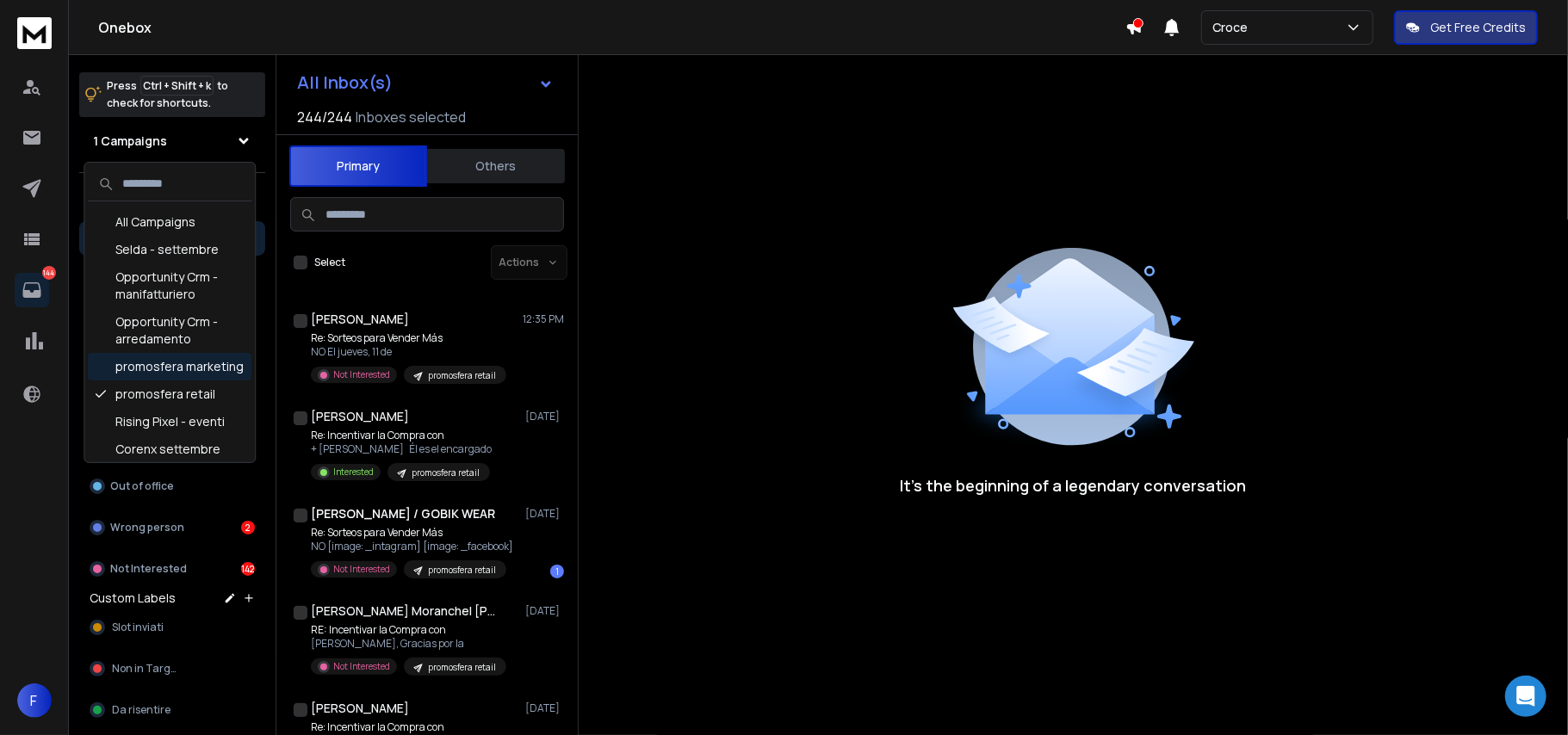
click at [190, 377] on div "promosfera marketing" at bounding box center [169, 366] width 164 height 28
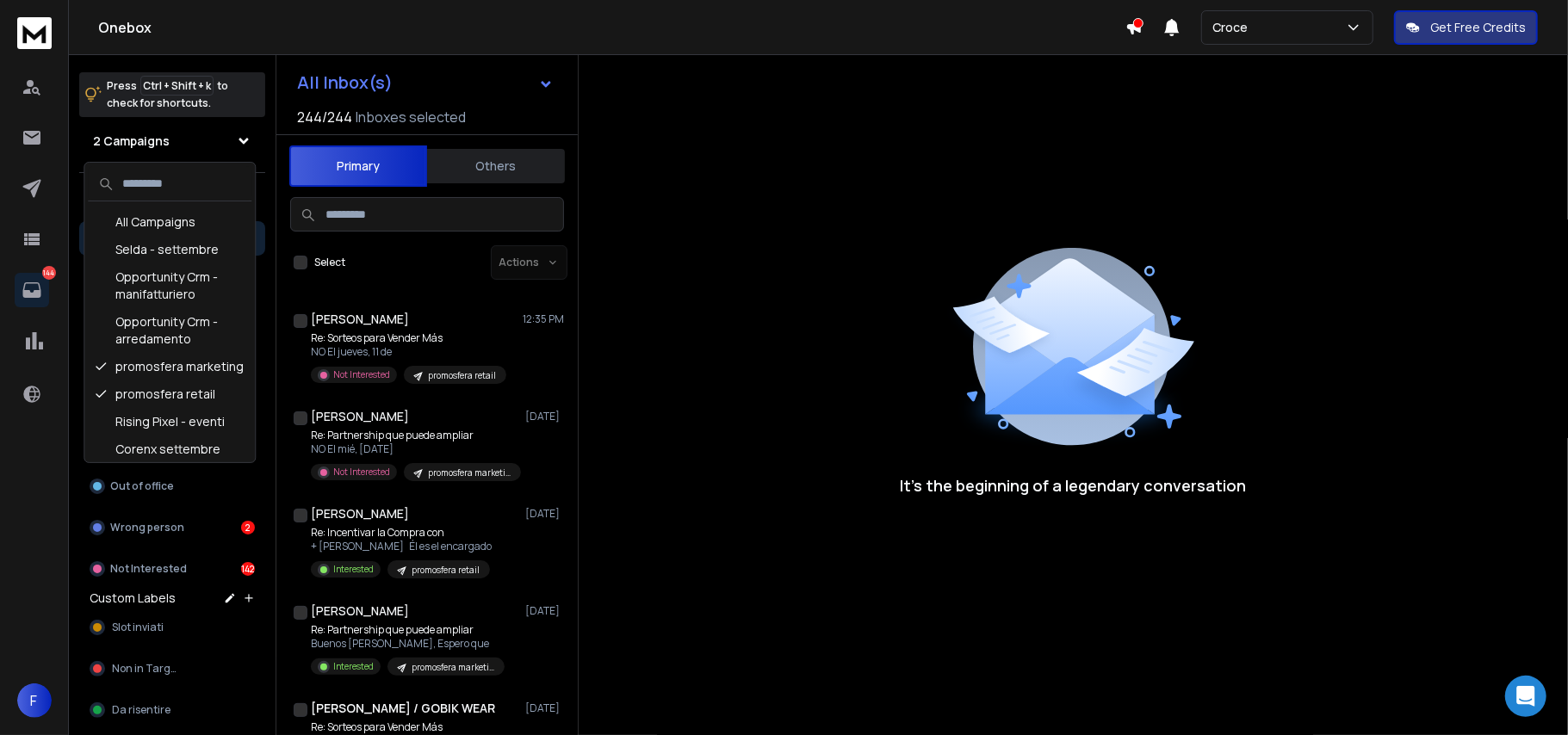
click at [837, 513] on div "It’s the beginning of a legendary conversation" at bounding box center [1073, 367] width 990 height 625
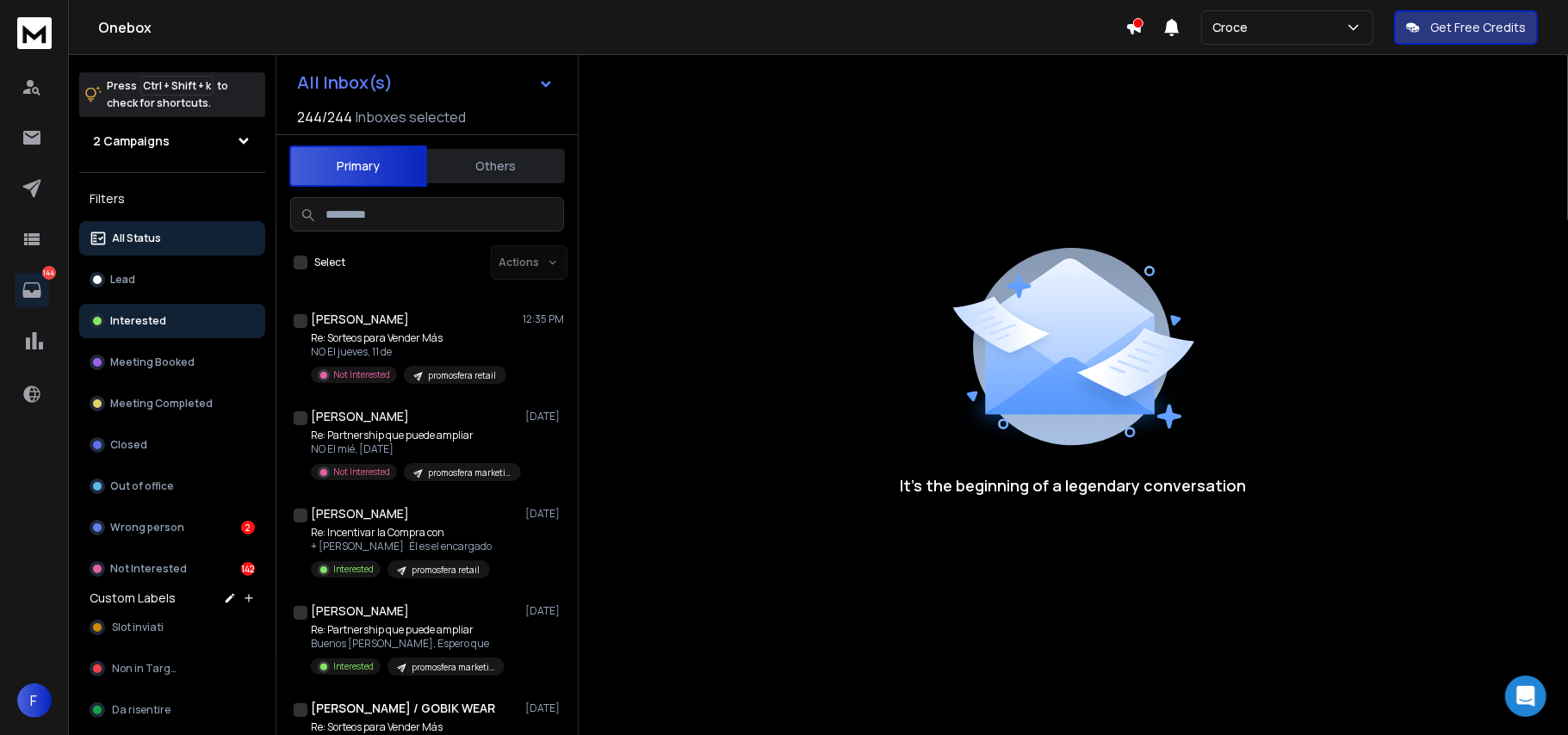
click at [224, 323] on button "Interested" at bounding box center [171, 320] width 186 height 34
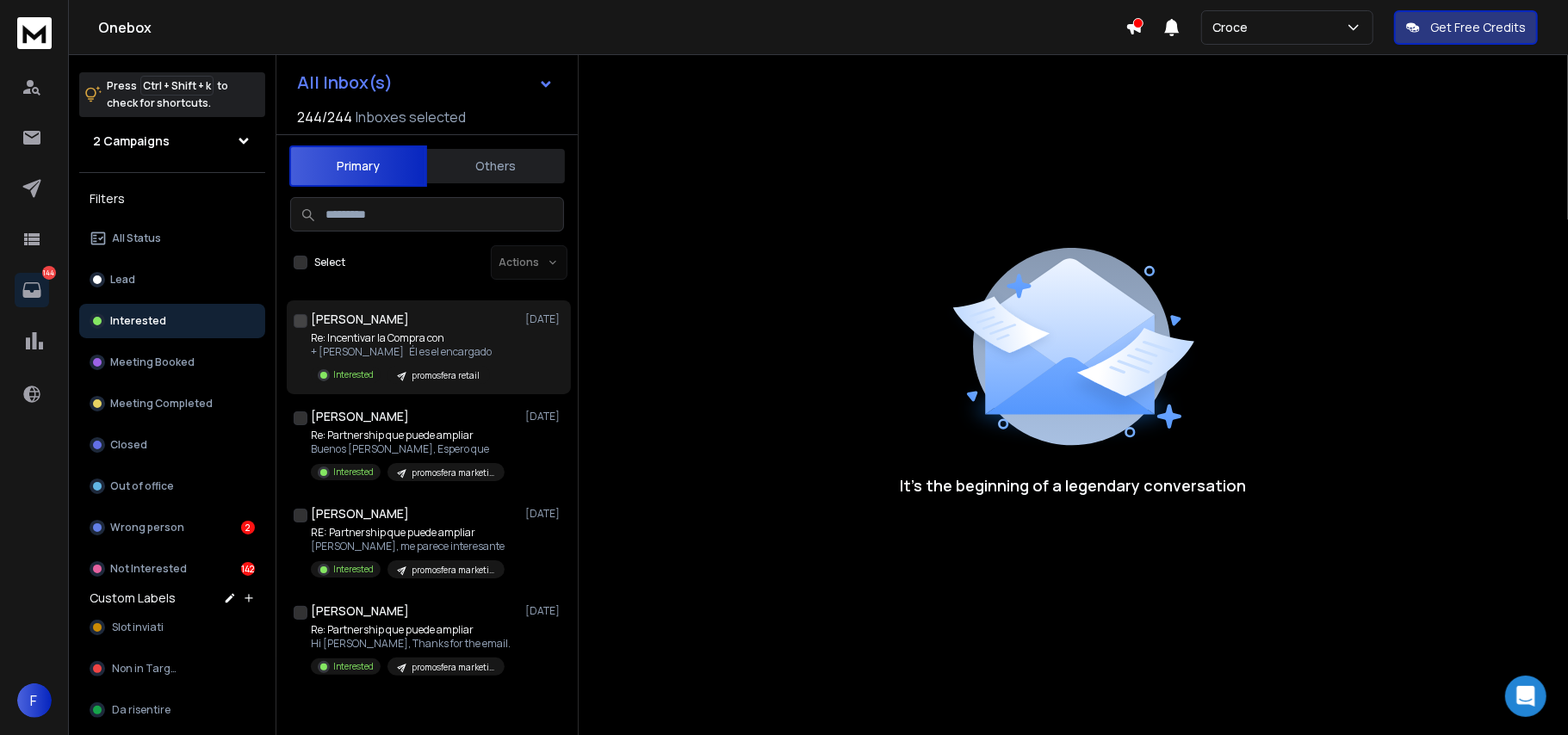
click at [439, 353] on p "+ [PERSON_NAME] Él es el encargado" at bounding box center [402, 352] width 181 height 13
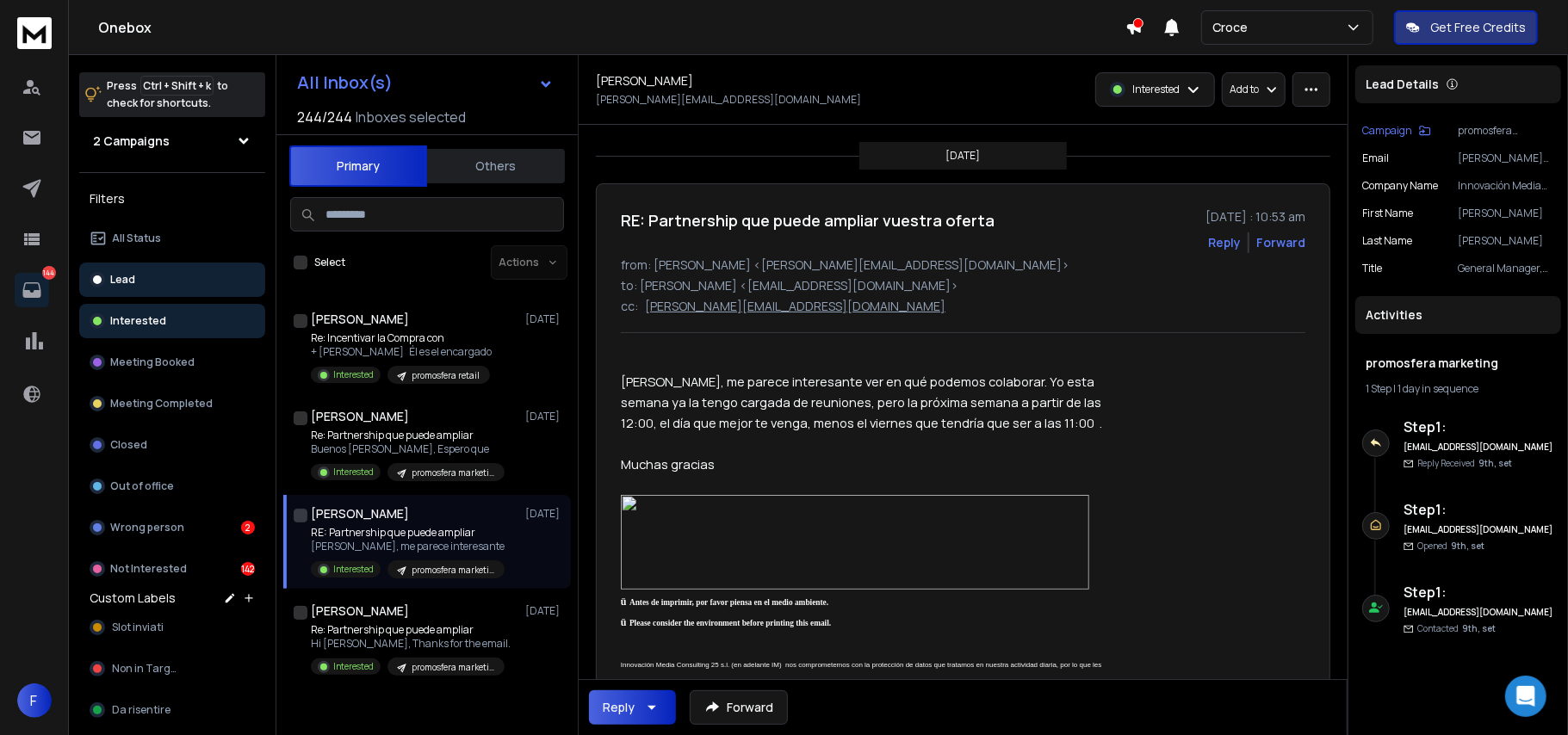
click at [232, 276] on button "Lead" at bounding box center [171, 280] width 186 height 34
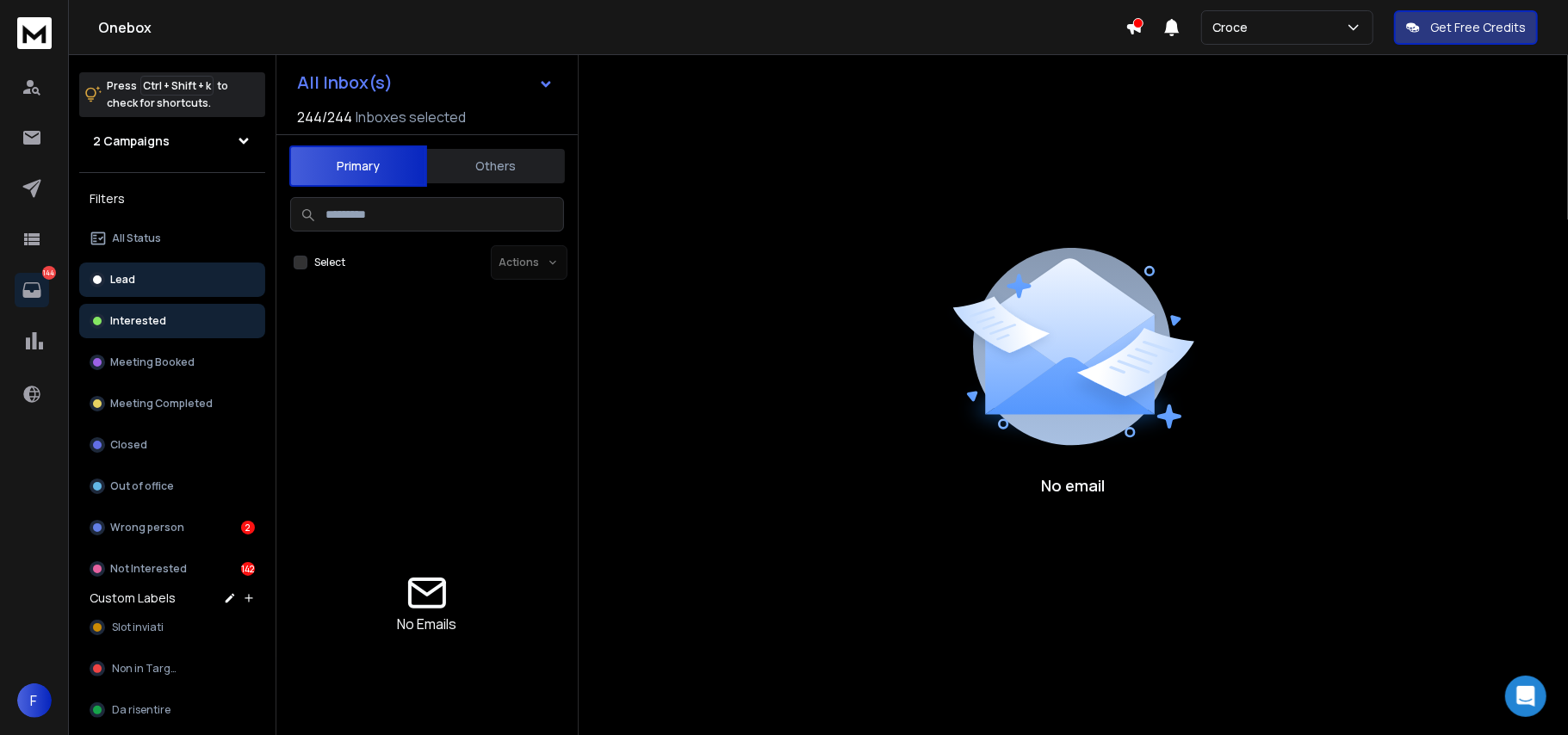
click at [228, 329] on button "Interested" at bounding box center [171, 320] width 186 height 34
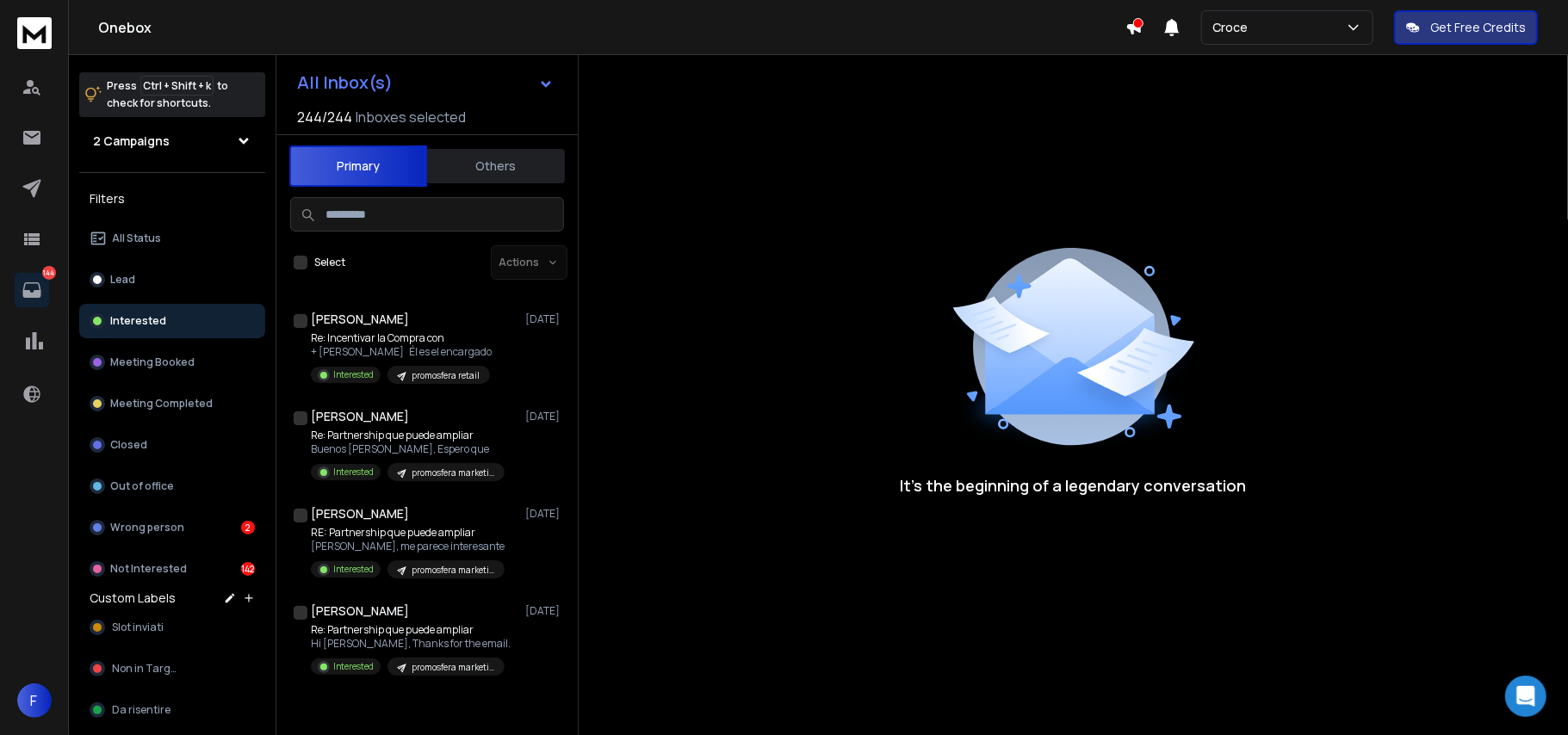
click at [162, 627] on span "Slot inviati" at bounding box center [138, 627] width 51 height 13
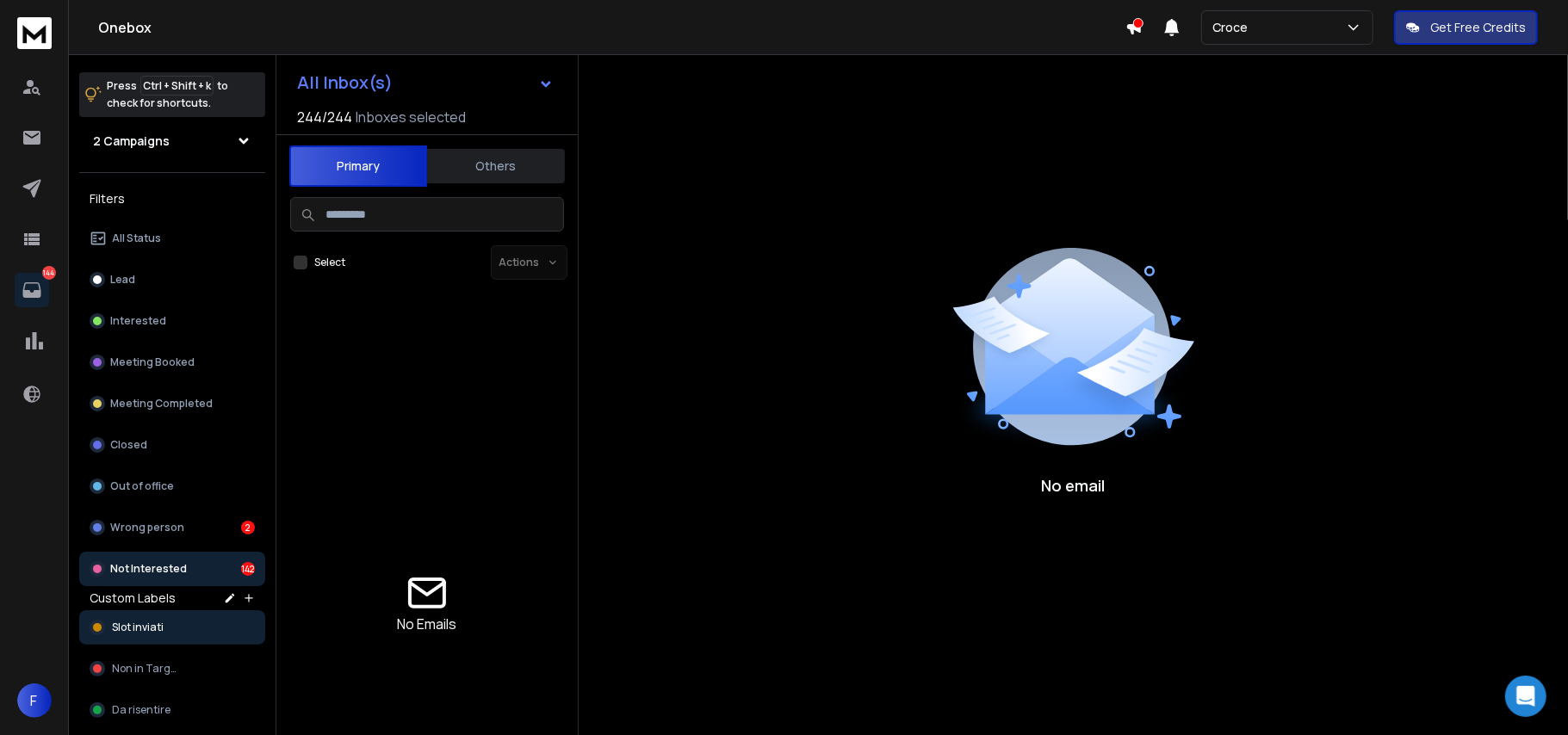
click at [173, 569] on p "Not Interested" at bounding box center [148, 569] width 77 height 13
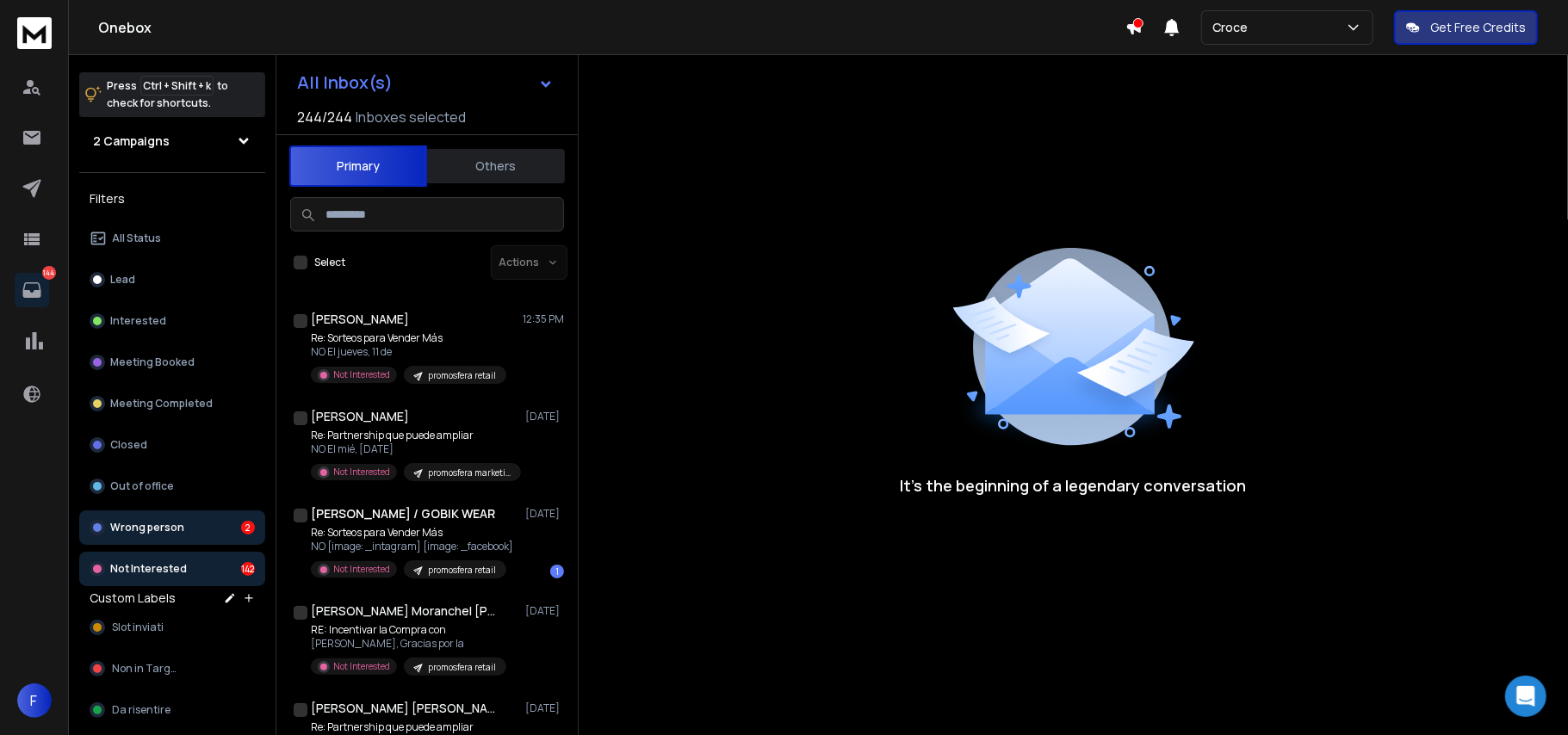
click at [179, 540] on button "Wrong person 2" at bounding box center [171, 528] width 186 height 34
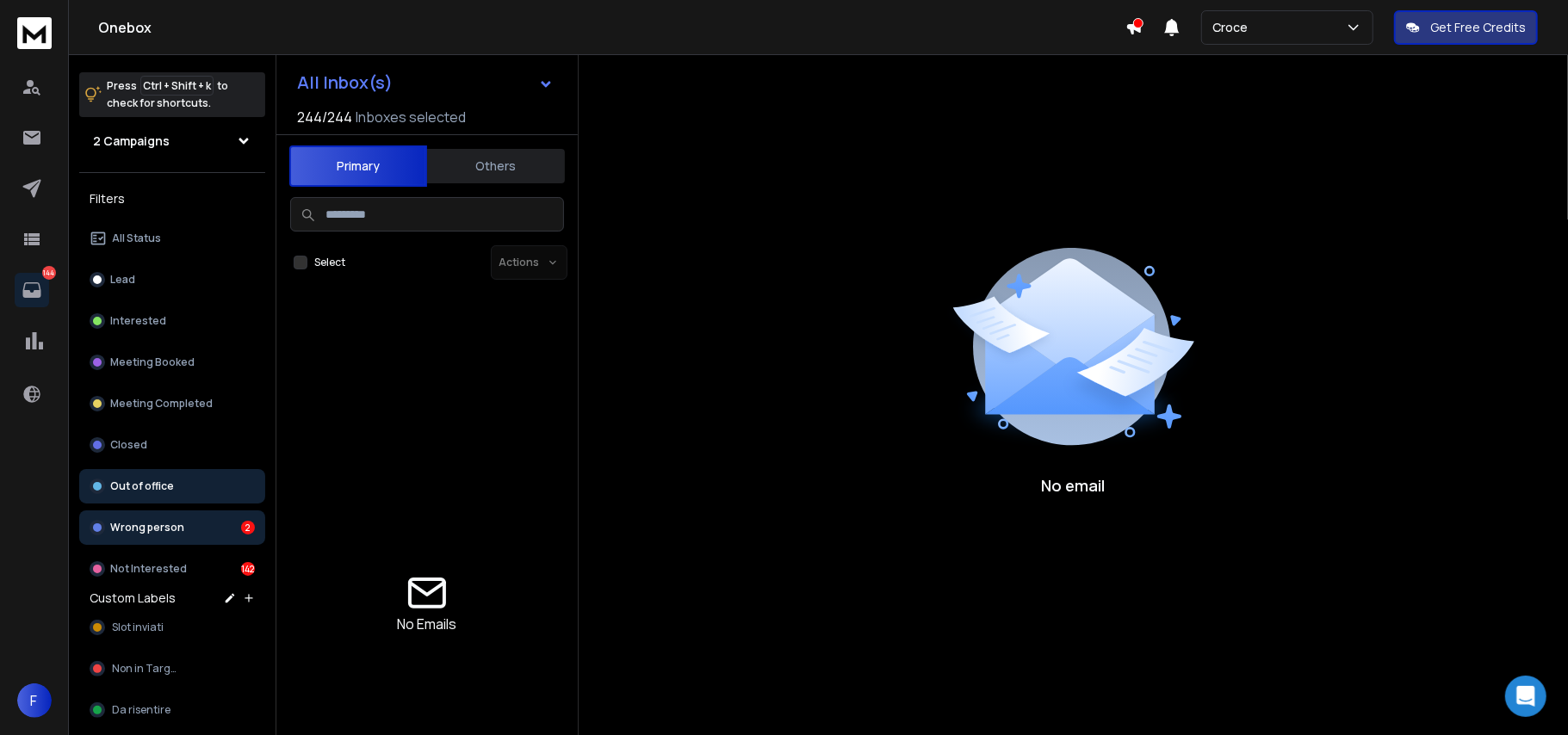
click at [187, 493] on button "Out of office" at bounding box center [171, 486] width 186 height 34
click at [186, 463] on div "All Status Lead Interested Meeting Booked Meeting Completed Closed Out of offic…" at bounding box center [171, 404] width 186 height 365
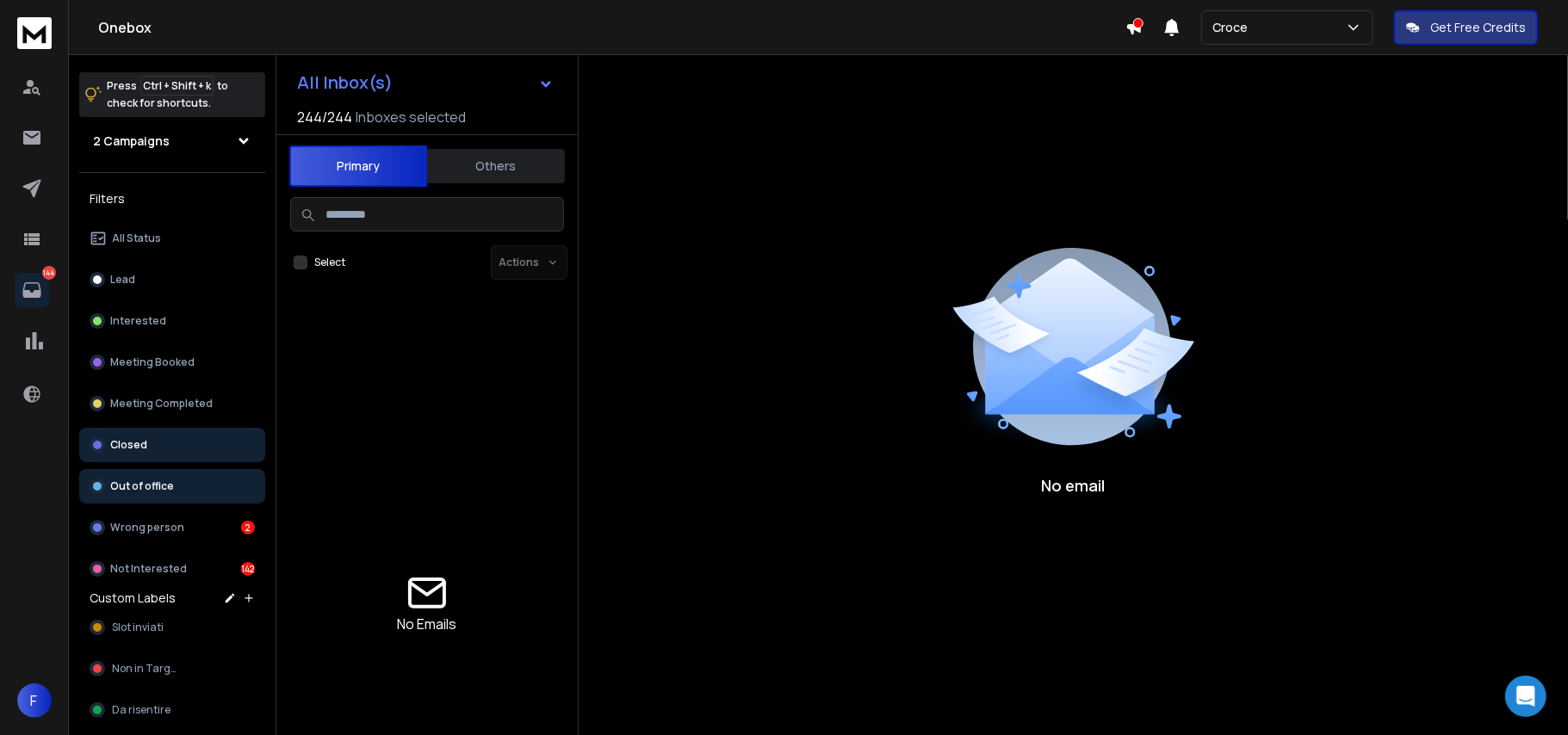
click at [186, 448] on button "Closed" at bounding box center [171, 445] width 186 height 34
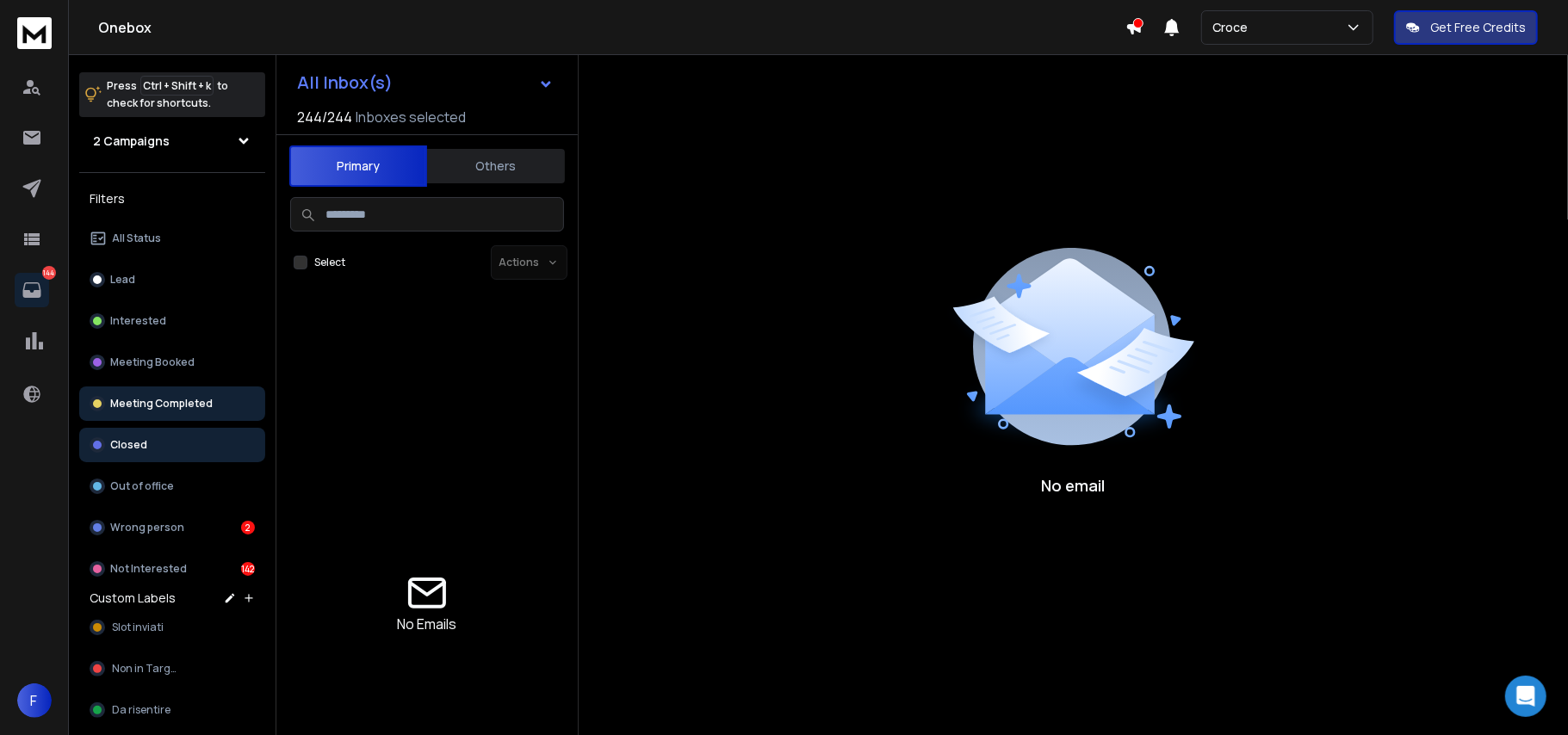
click at [187, 411] on div "Meeting Completed" at bounding box center [150, 403] width 123 height 15
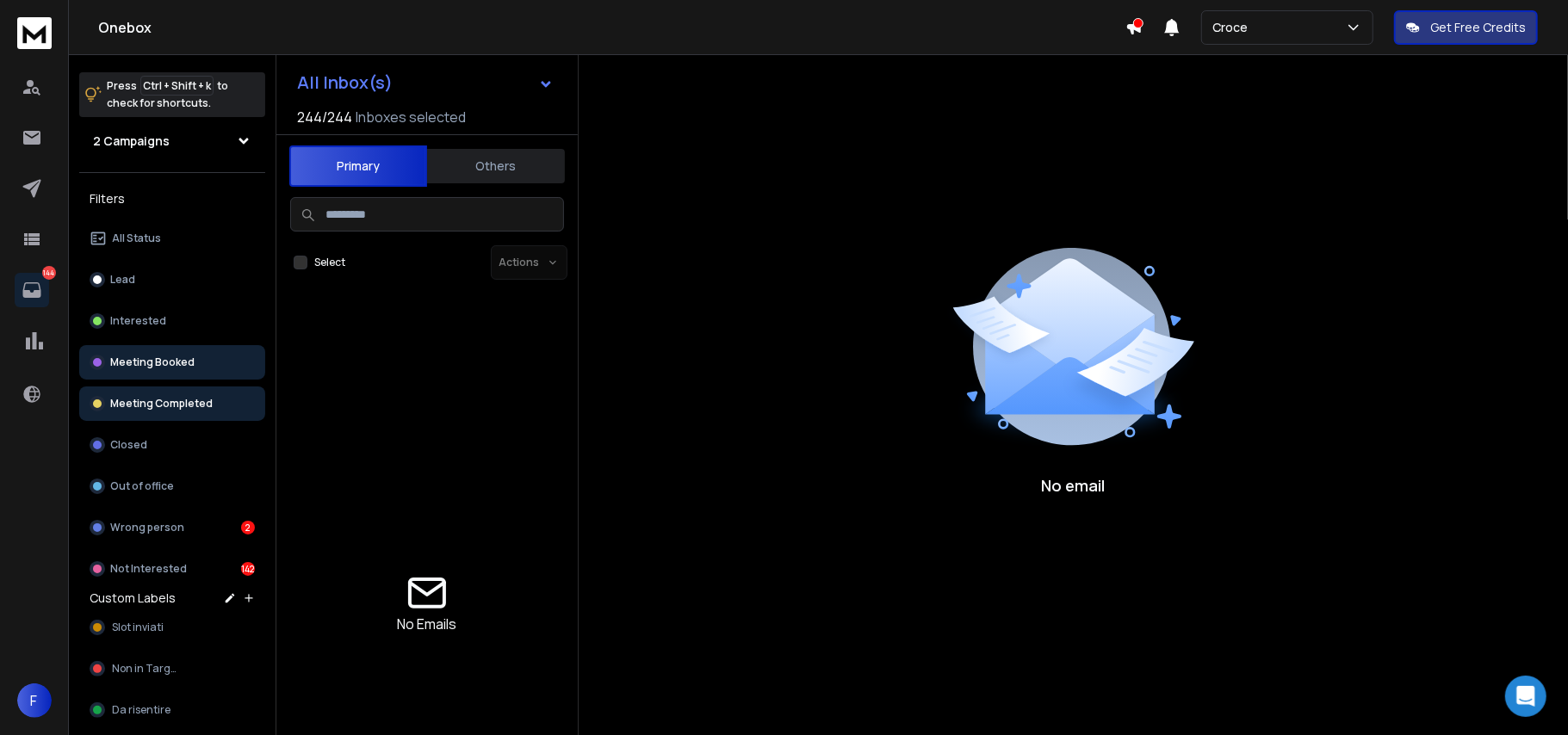
click at [190, 362] on button "Meeting Booked" at bounding box center [171, 362] width 186 height 34
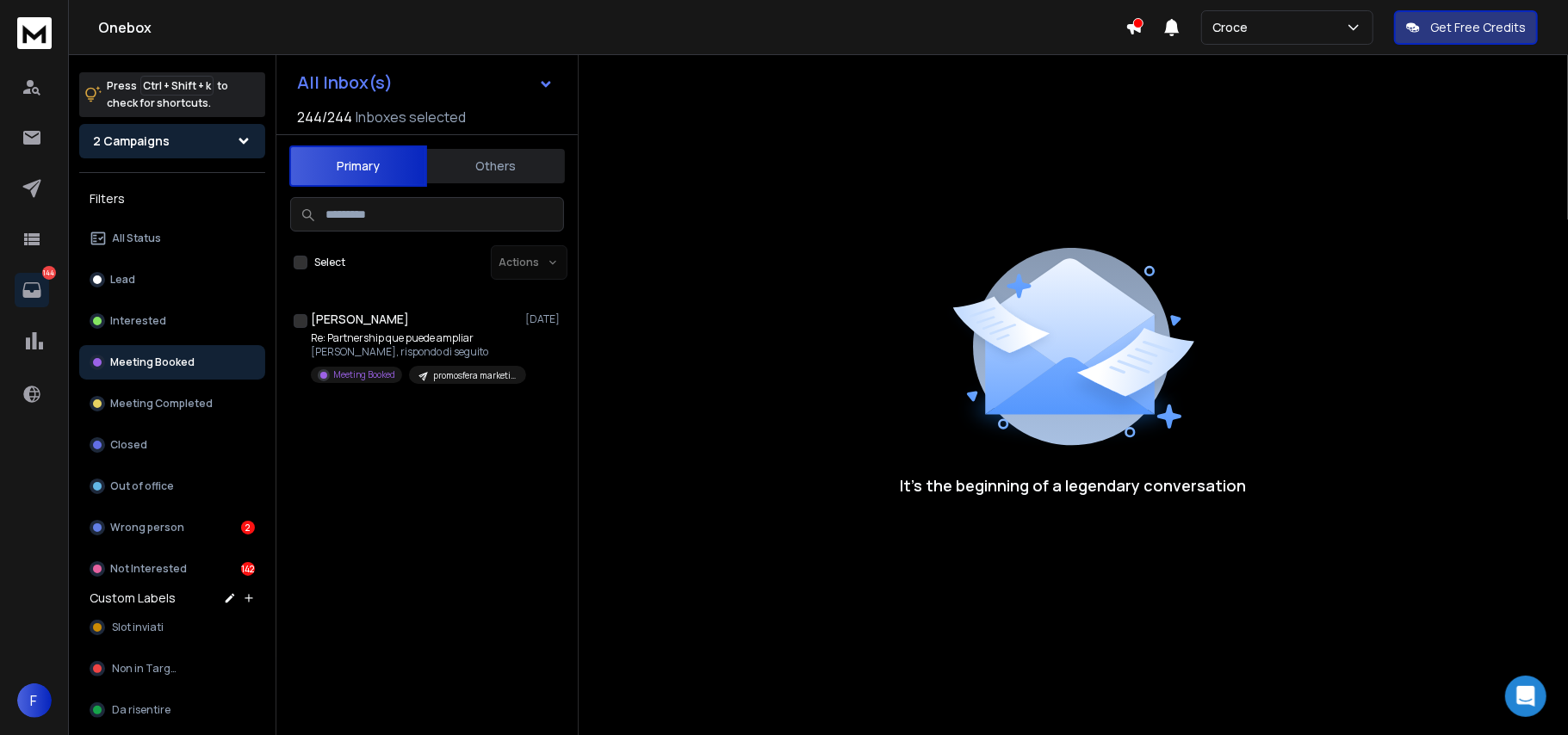
click at [228, 146] on button "2 Campaigns" at bounding box center [171, 141] width 186 height 34
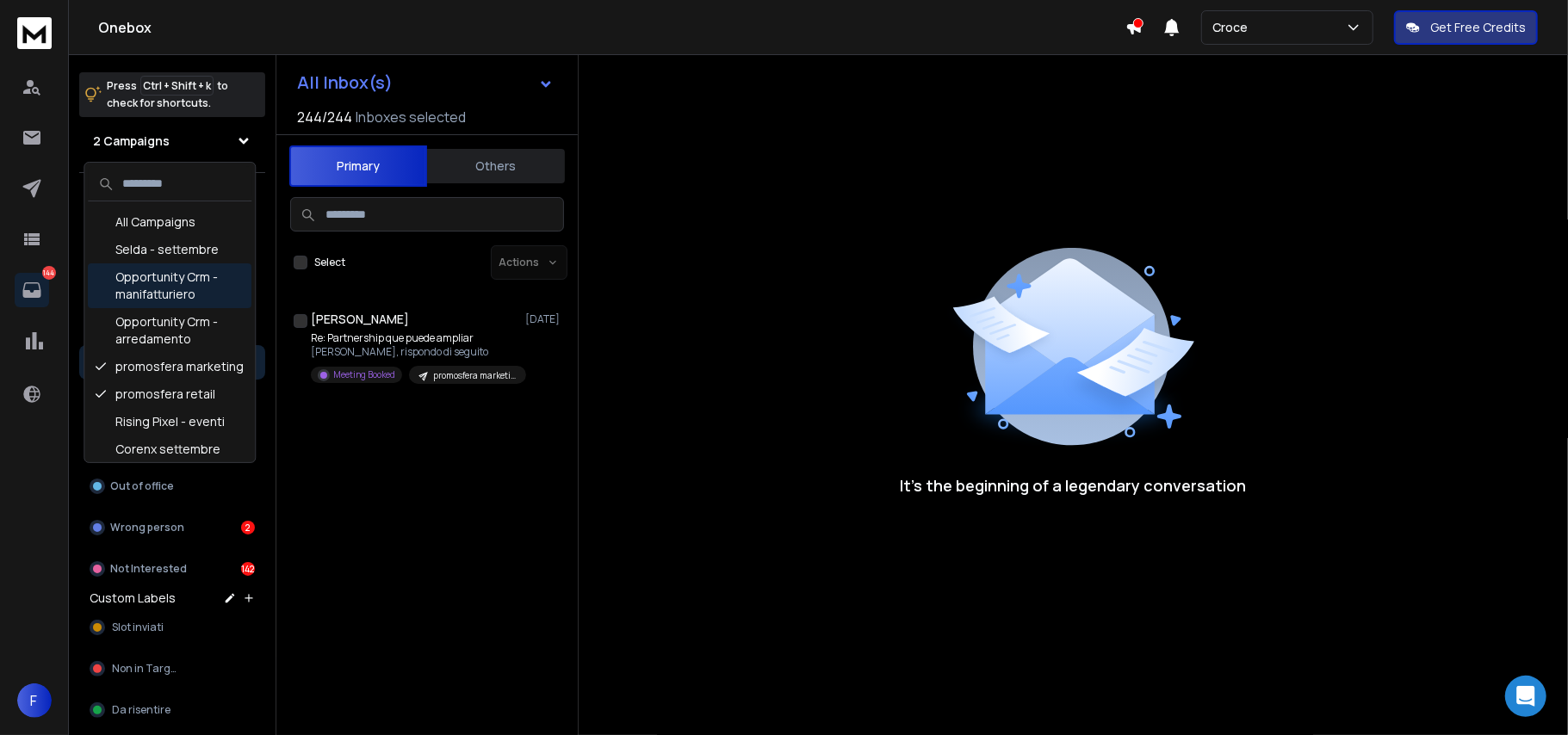
click at [205, 276] on div "Opportunity Crm - manifatturiero" at bounding box center [169, 285] width 164 height 45
click at [187, 294] on div "Opportunity Crm - manifatturiero" at bounding box center [169, 285] width 164 height 45
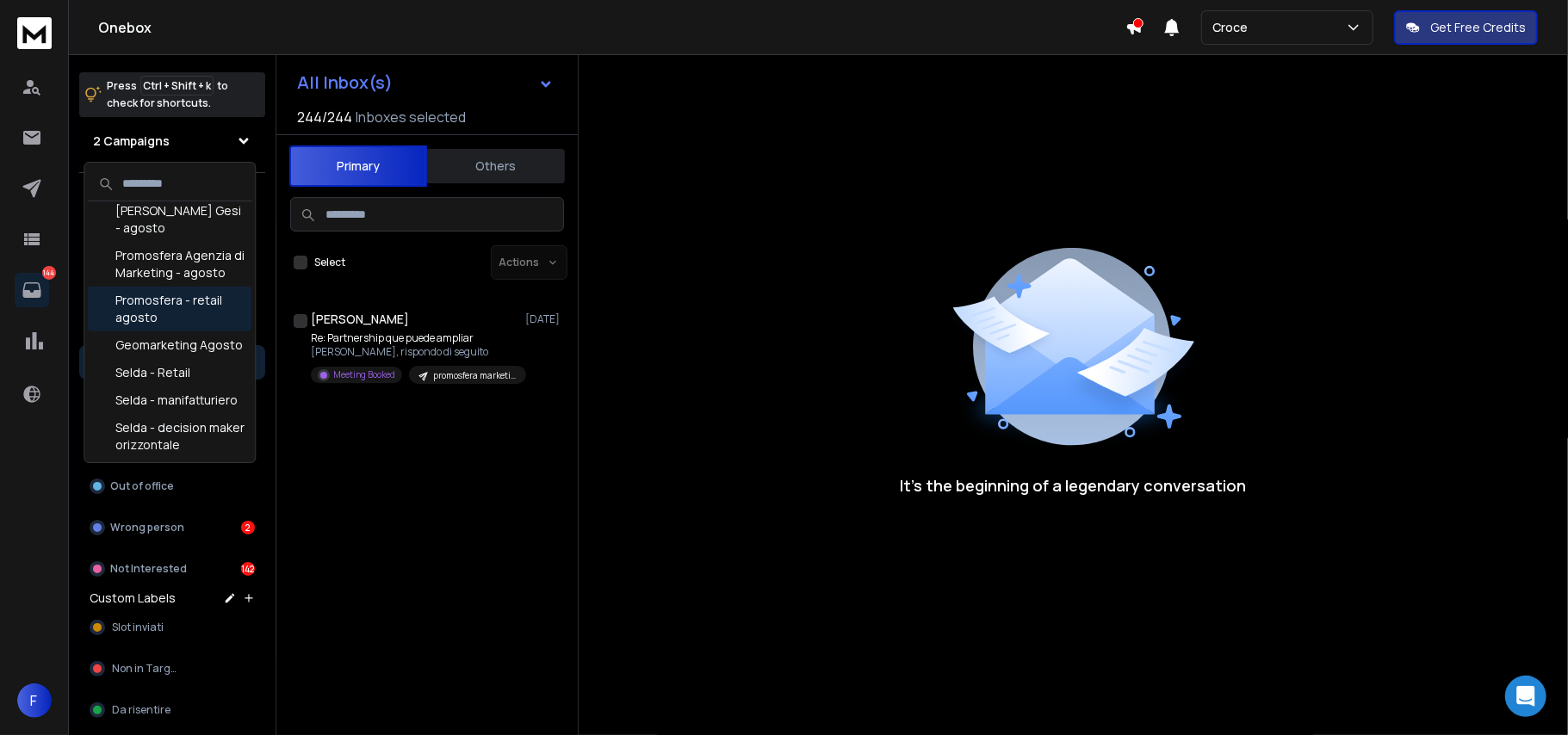
click at [172, 303] on div "Promosfera - retail agosto" at bounding box center [169, 308] width 164 height 45
click at [181, 277] on div "Promosfera Agenzia di Marketing - agosto" at bounding box center [169, 263] width 164 height 45
click at [797, 654] on div "It’s the beginning of a legendary conversation" at bounding box center [1073, 367] width 990 height 625
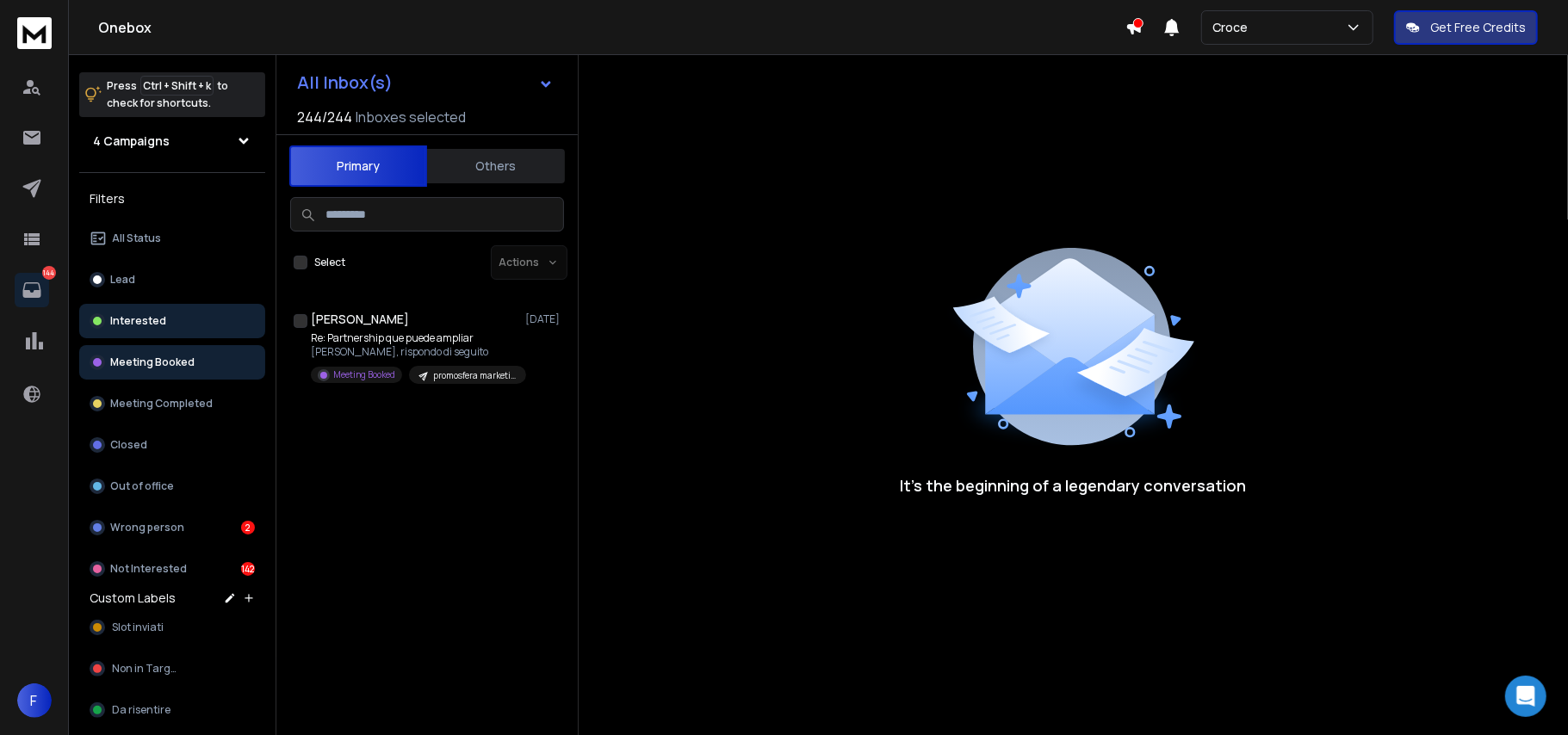
click at [222, 307] on button "Interested" at bounding box center [171, 320] width 186 height 34
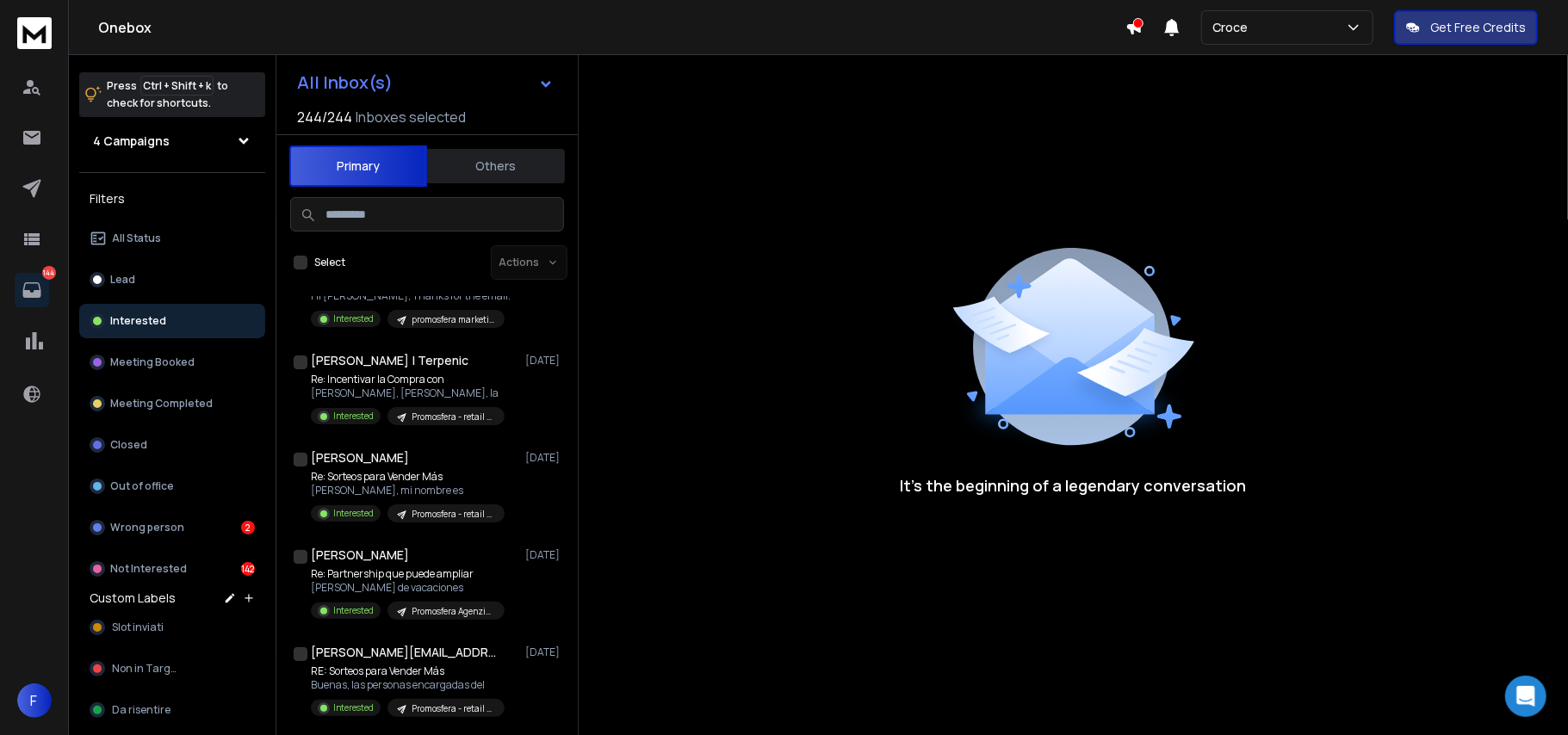
scroll to position [348, 0]
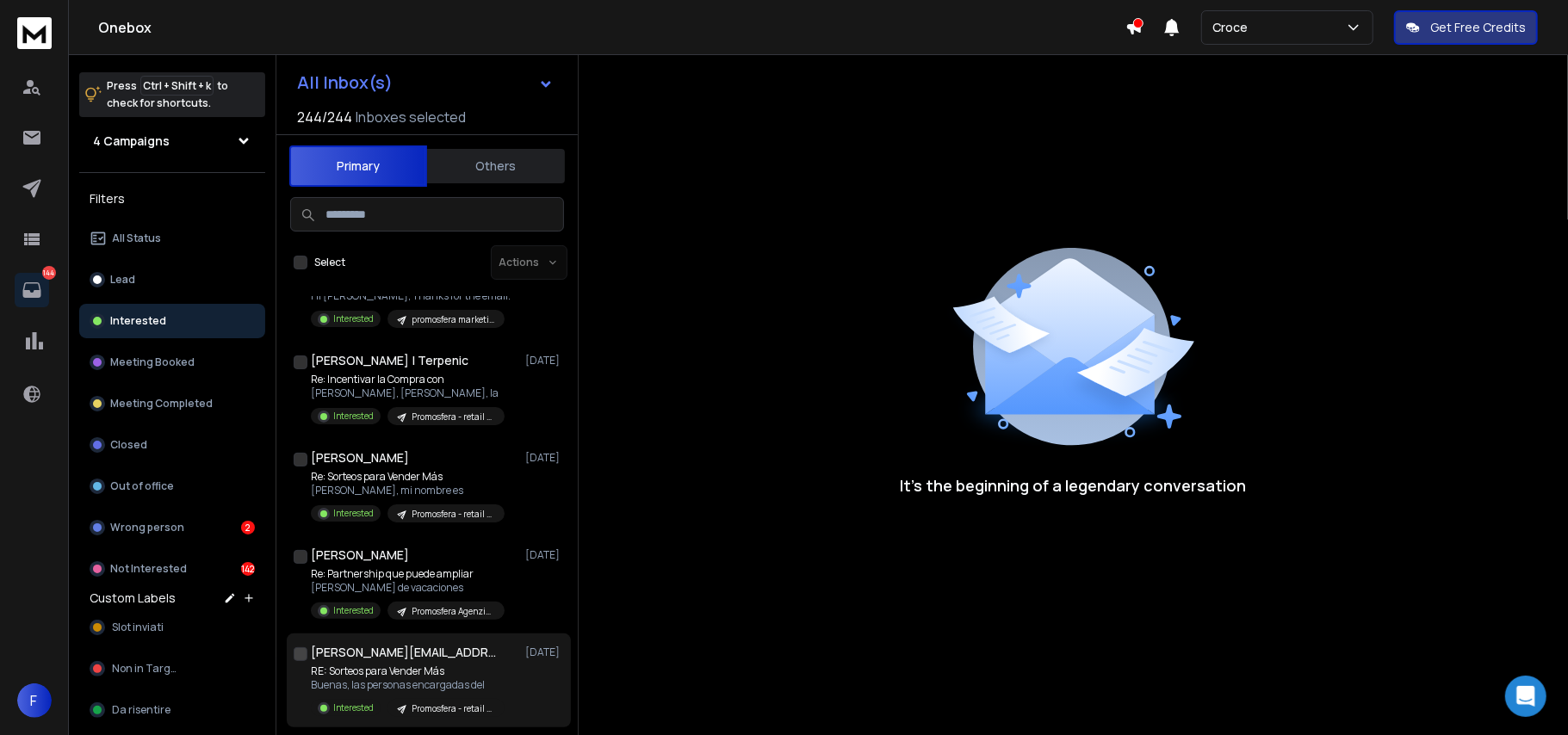
click at [498, 644] on h1 "[PERSON_NAME][EMAIL_ADDRESS][PERSON_NAME][DOMAIN_NAME]" at bounding box center [405, 652] width 189 height 17
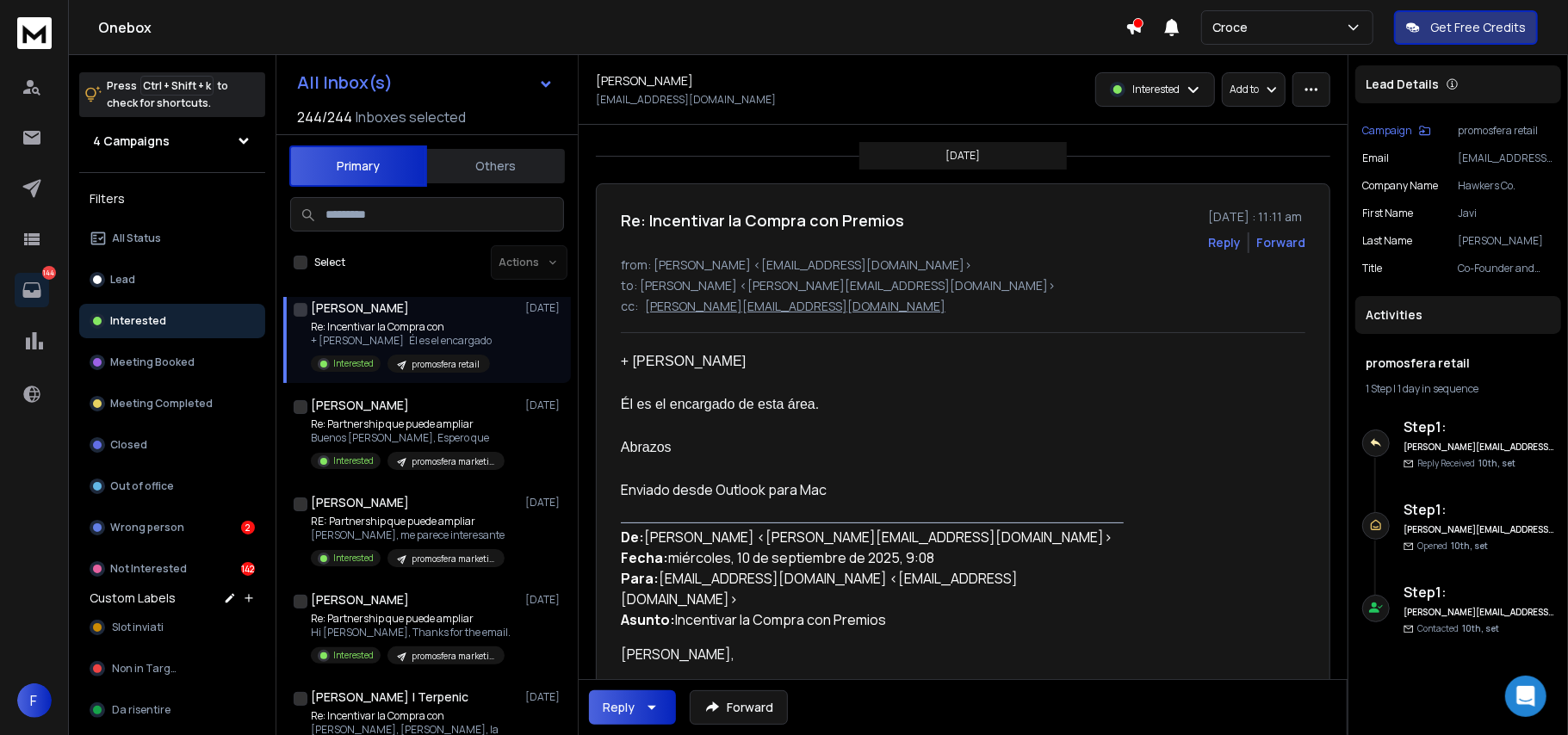
scroll to position [0, 0]
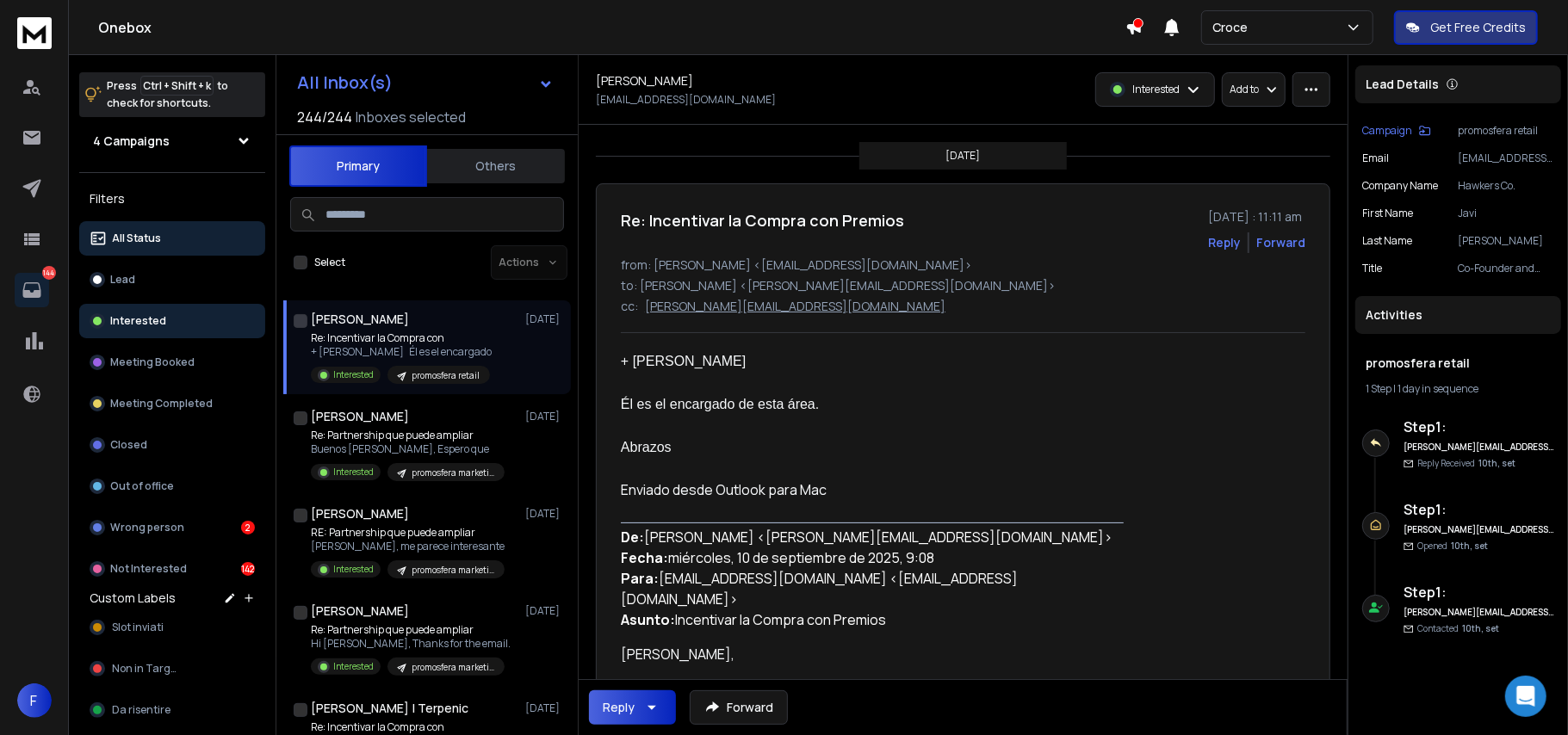
click at [186, 234] on button "All Status" at bounding box center [171, 239] width 186 height 34
